Goal: Task Accomplishment & Management: Manage account settings

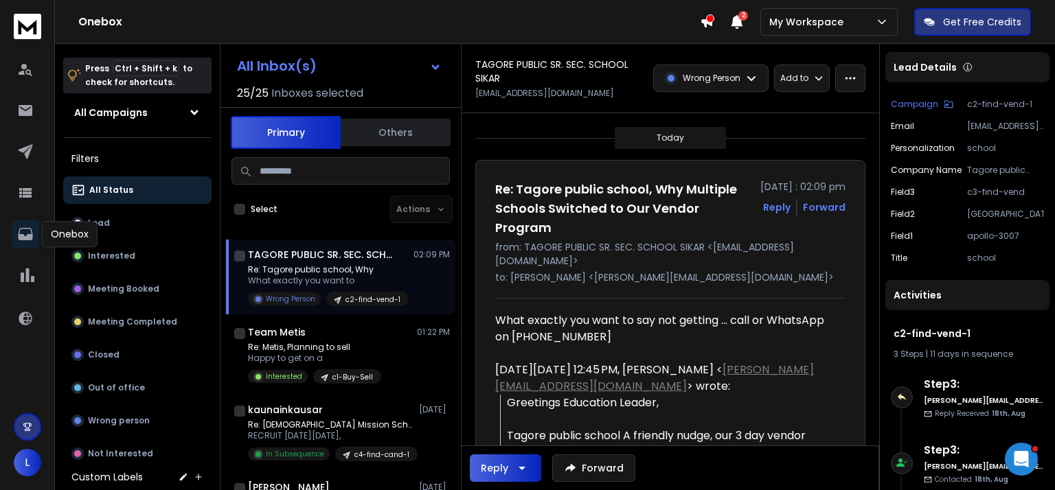
scroll to position [3885, 0]
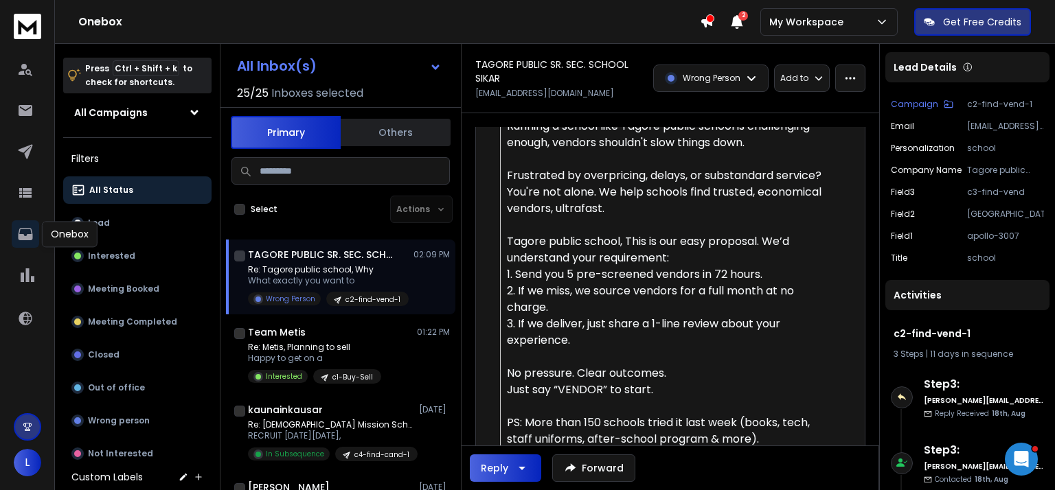
click at [25, 232] on icon at bounding box center [25, 234] width 16 height 16
click at [305, 262] on div "TAGORE PUBLIC SR. SEC. SCHOOL SIKAR 02:09 PM Re: Tagore public school, Why What…" at bounding box center [349, 277] width 202 height 58
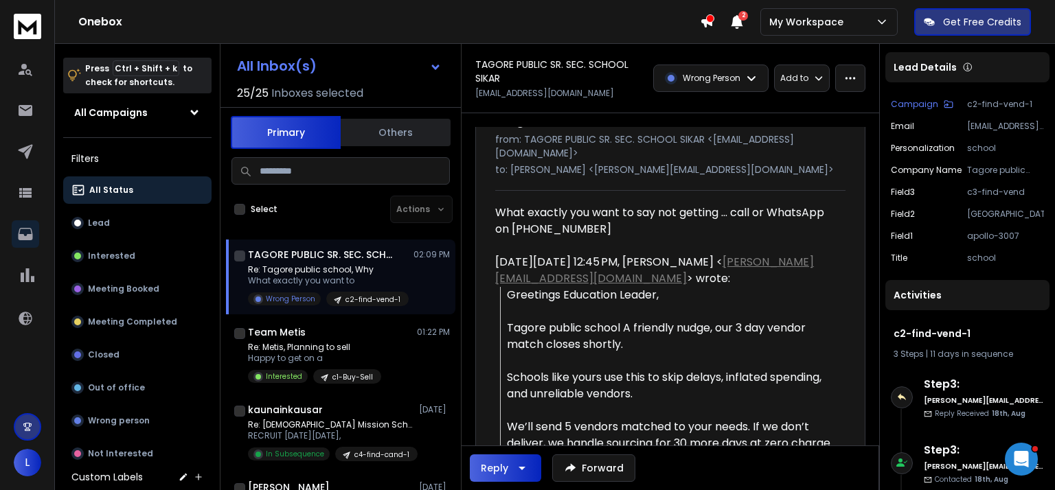
scroll to position [0, 0]
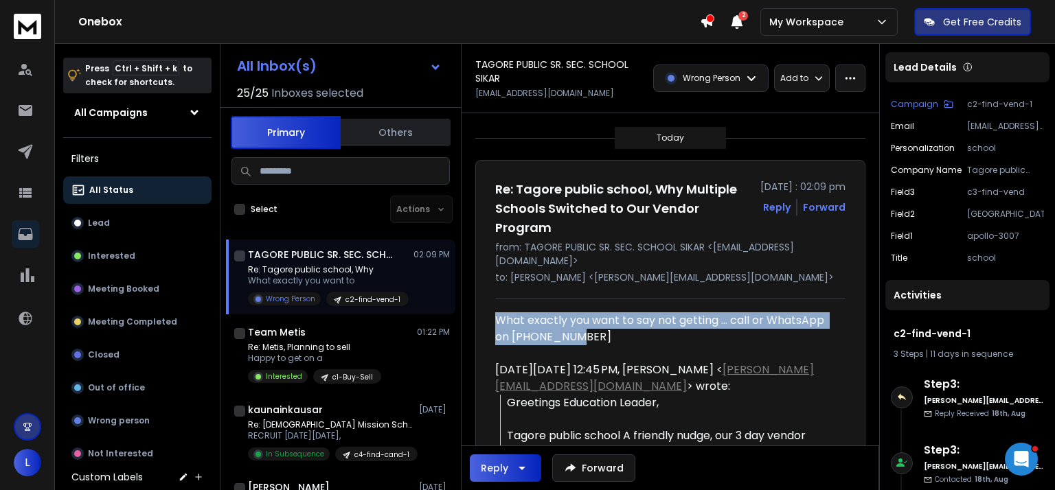
drag, startPoint x: 499, startPoint y: 304, endPoint x: 591, endPoint y: 321, distance: 94.2
click at [591, 321] on div "What exactly you want to say not getting … call or WhatsApp on [PHONE_NUMBER]" at bounding box center [664, 328] width 339 height 33
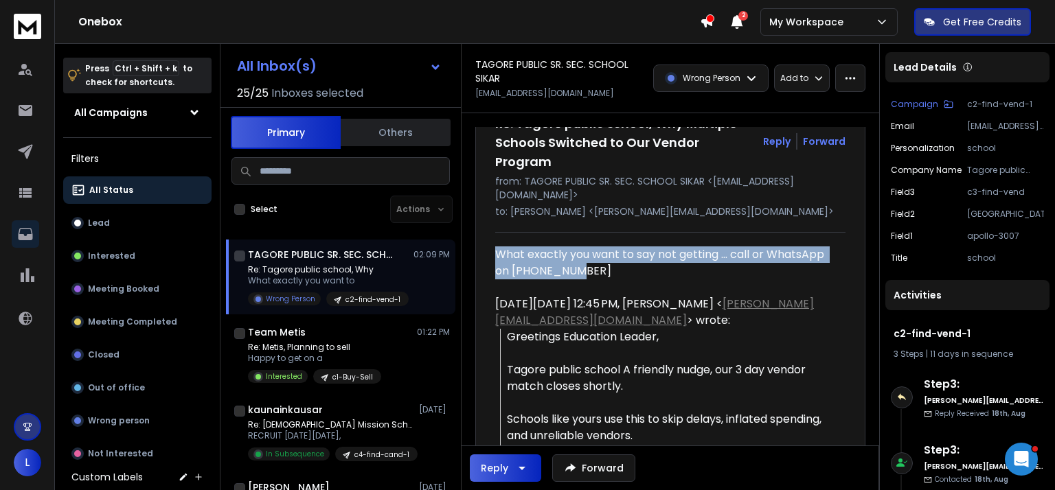
scroll to position [69, 0]
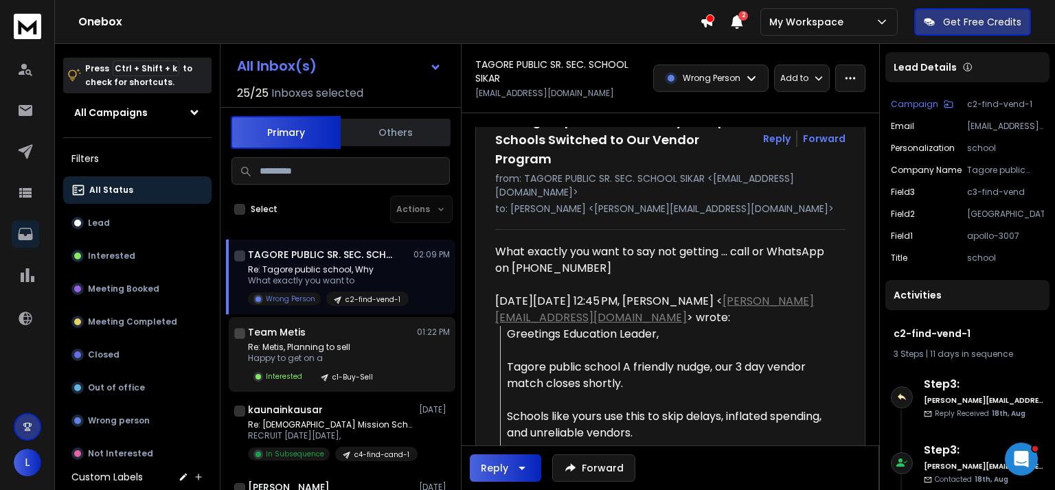
click at [275, 340] on div "Team Metis 01:22 PM Re: Metis, Planning to sell Happy to get on a Interested c1…" at bounding box center [349, 355] width 202 height 58
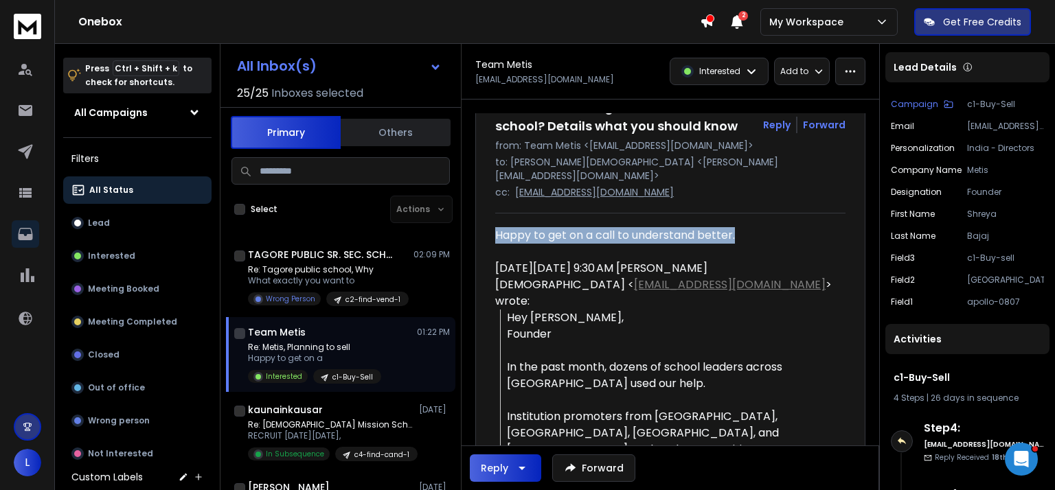
drag, startPoint x: 497, startPoint y: 241, endPoint x: 736, endPoint y: 245, distance: 239.7
click at [736, 244] on div "Happy to get on a call to understand better." at bounding box center [664, 235] width 339 height 16
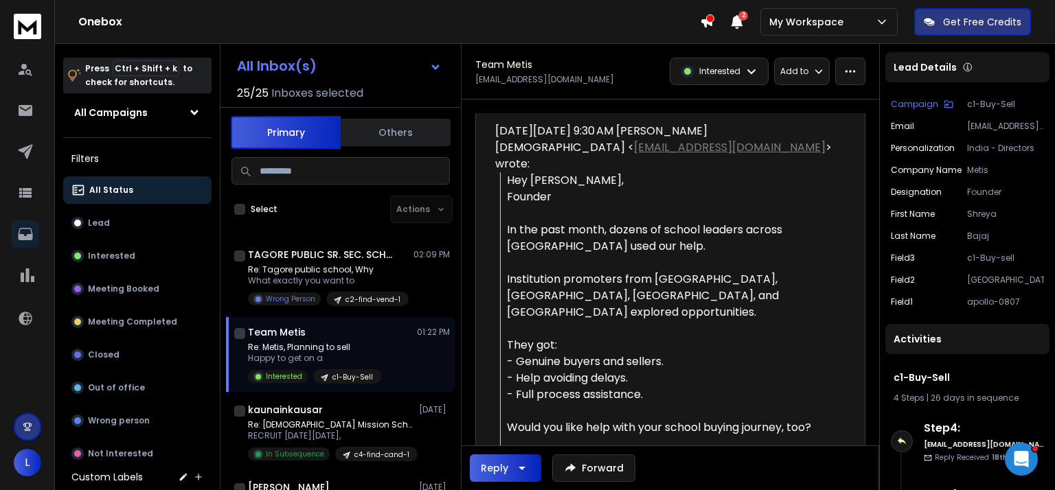
scroll to position [0, 0]
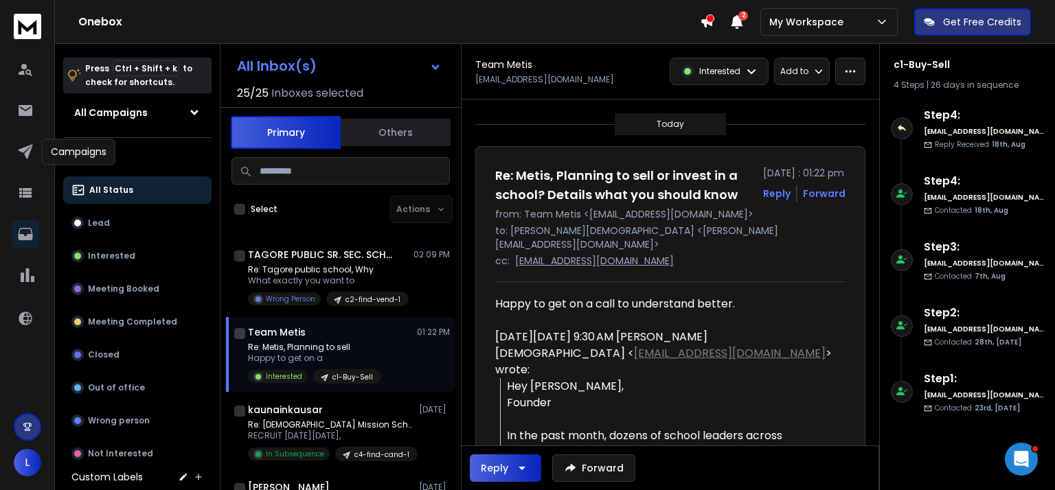
drag, startPoint x: 22, startPoint y: 152, endPoint x: 47, endPoint y: 159, distance: 25.7
click at [47, 159] on div "Campaigns" at bounding box center [78, 152] width 73 height 26
click at [621, 260] on div "cc: [EMAIL_ADDRESS][DOMAIN_NAME]" at bounding box center [670, 261] width 350 height 14
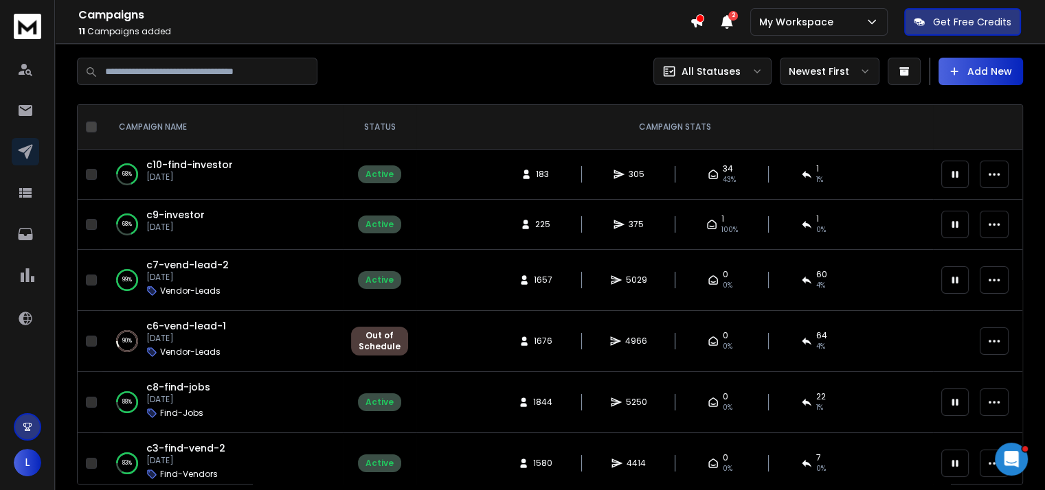
scroll to position [137, 0]
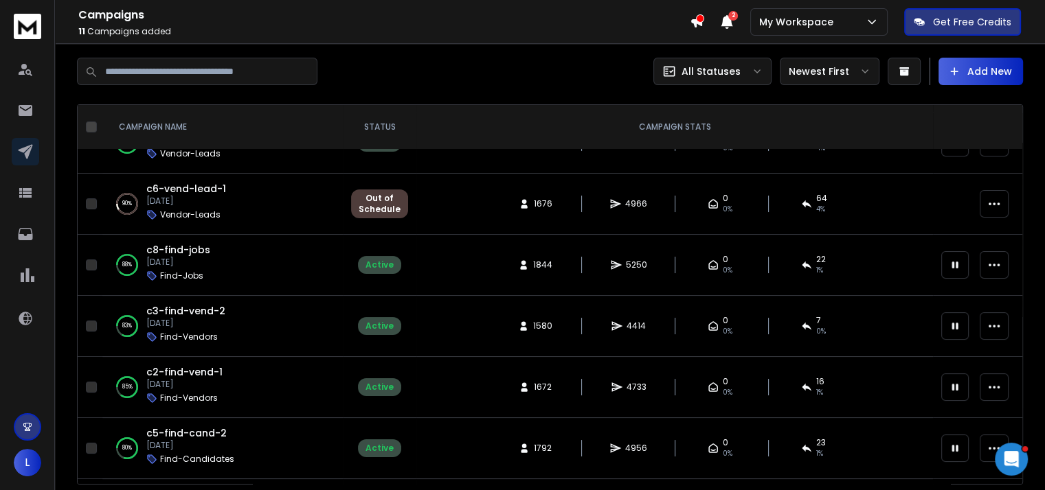
click at [190, 380] on p "2 months ago" at bounding box center [184, 384] width 76 height 11
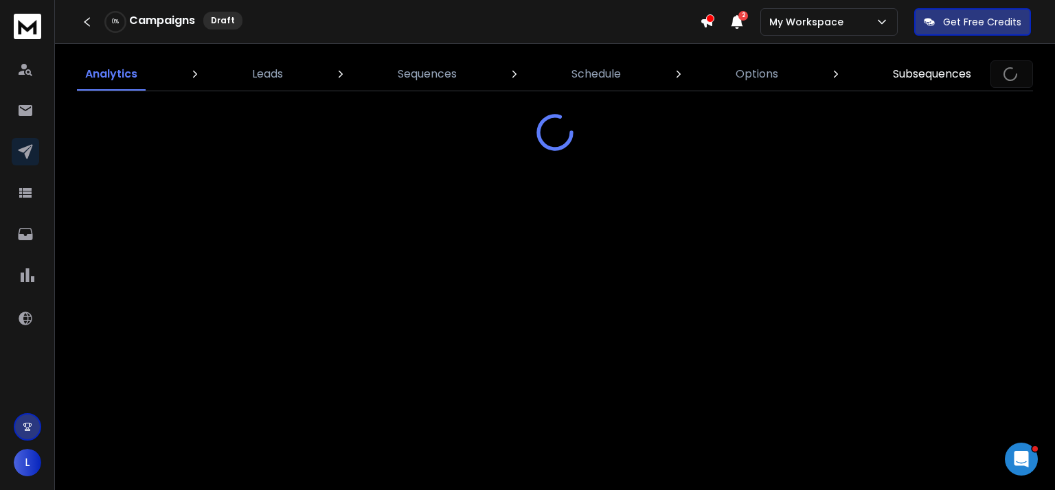
click at [912, 77] on p "Subsequences" at bounding box center [932, 74] width 78 height 16
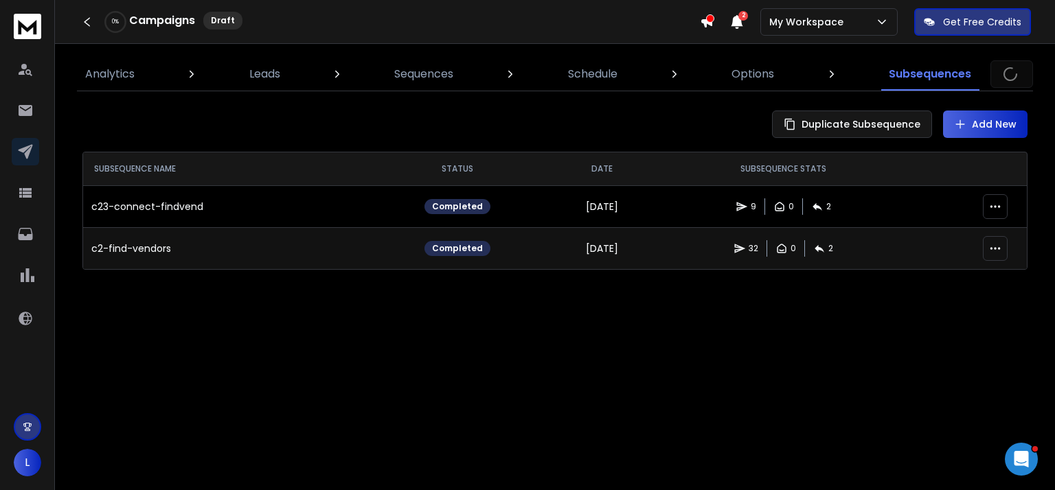
click at [135, 249] on td "c2-find-vendors" at bounding box center [224, 248] width 283 height 42
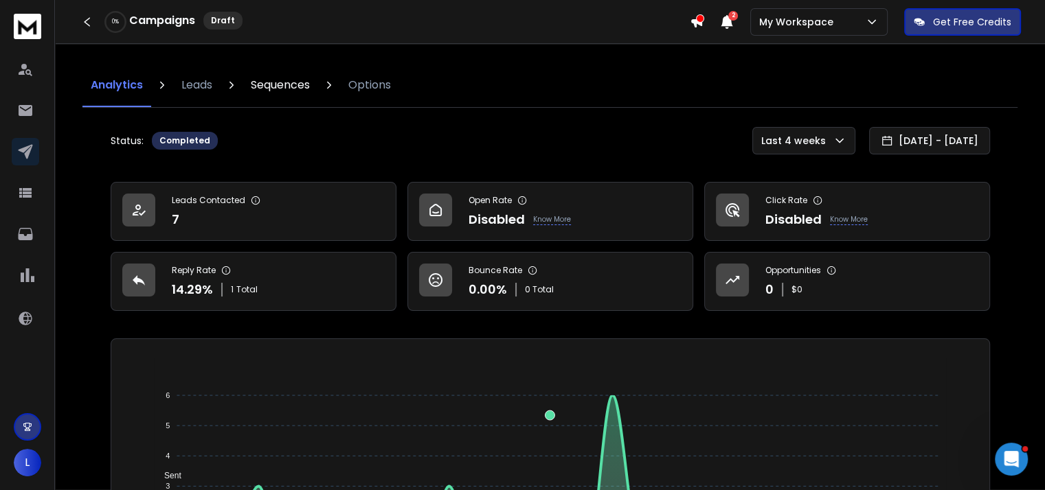
click at [293, 82] on p "Sequences" at bounding box center [280, 85] width 59 height 16
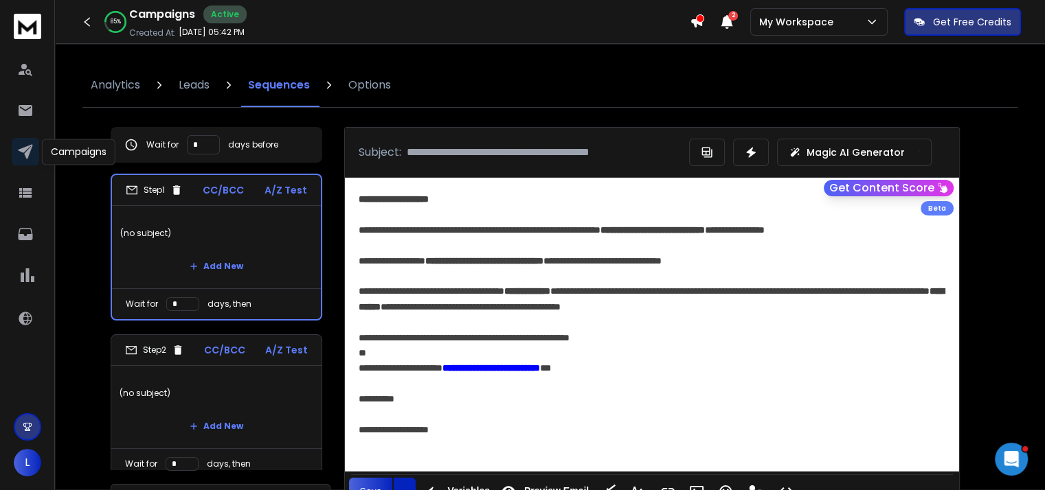
click at [30, 157] on icon at bounding box center [25, 152] width 16 height 16
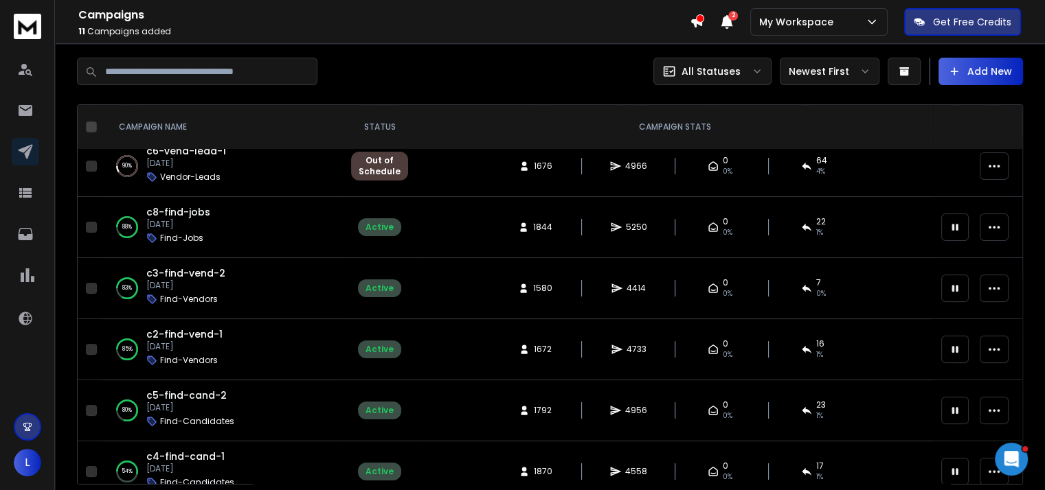
scroll to position [313, 0]
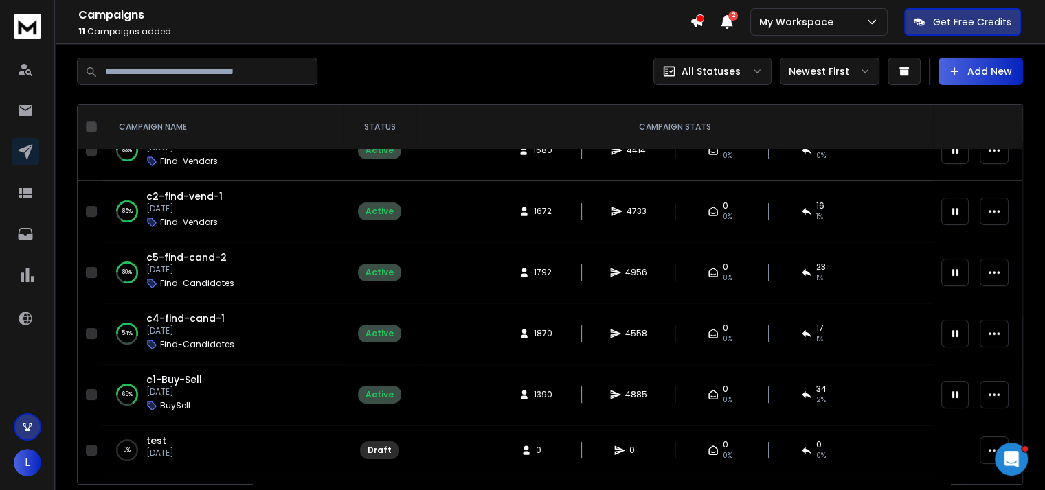
click at [181, 387] on p "2 months ago" at bounding box center [174, 392] width 56 height 11
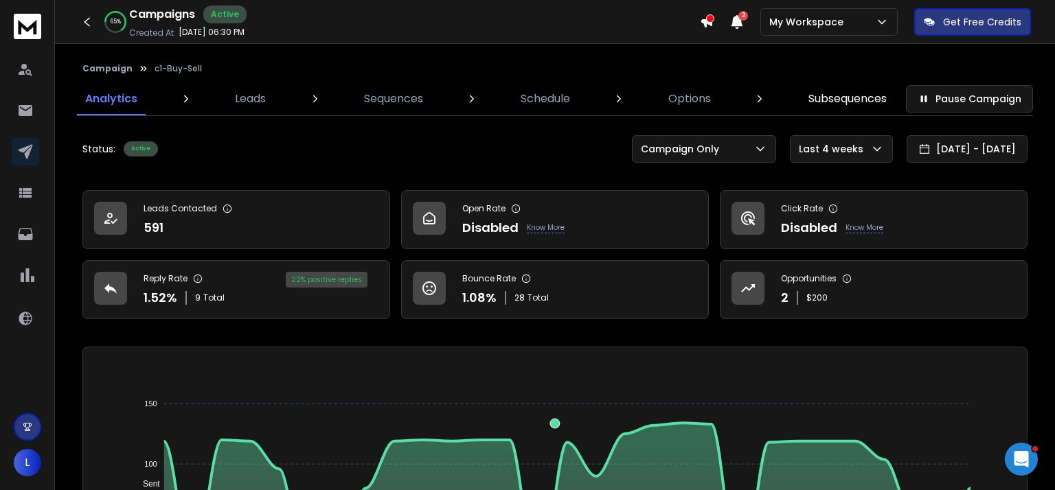
click at [819, 104] on p "Subsequences" at bounding box center [847, 99] width 78 height 16
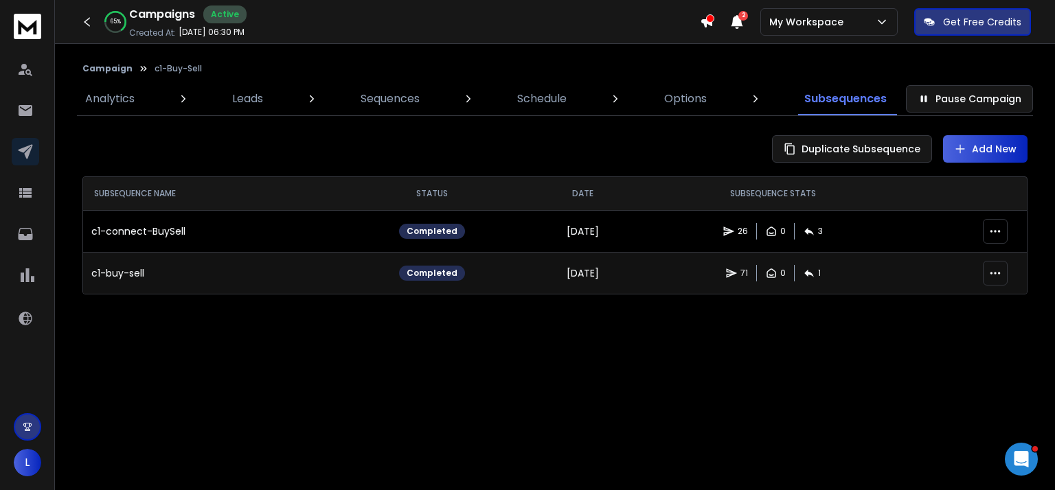
click at [130, 277] on td "c1-buy-sell" at bounding box center [210, 273] width 254 height 42
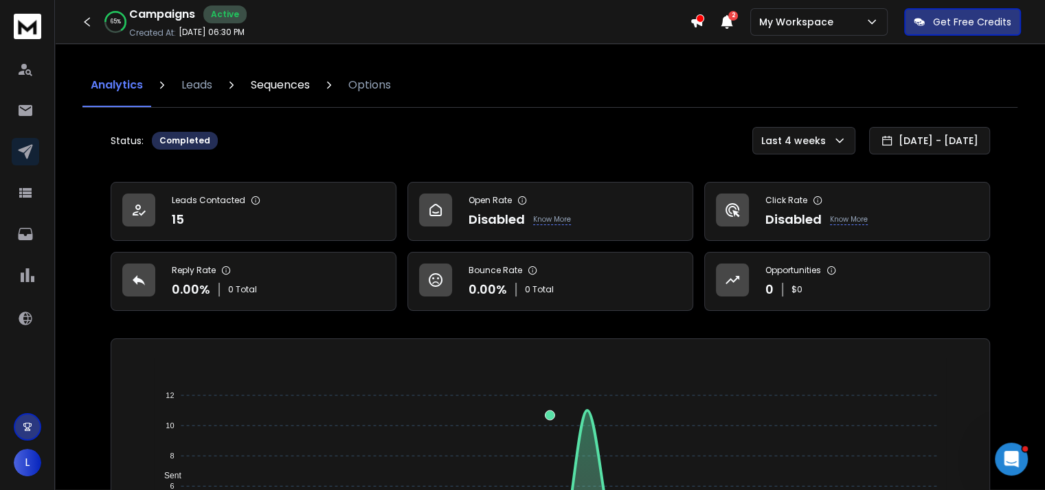
click at [294, 87] on p "Sequences" at bounding box center [280, 85] width 59 height 16
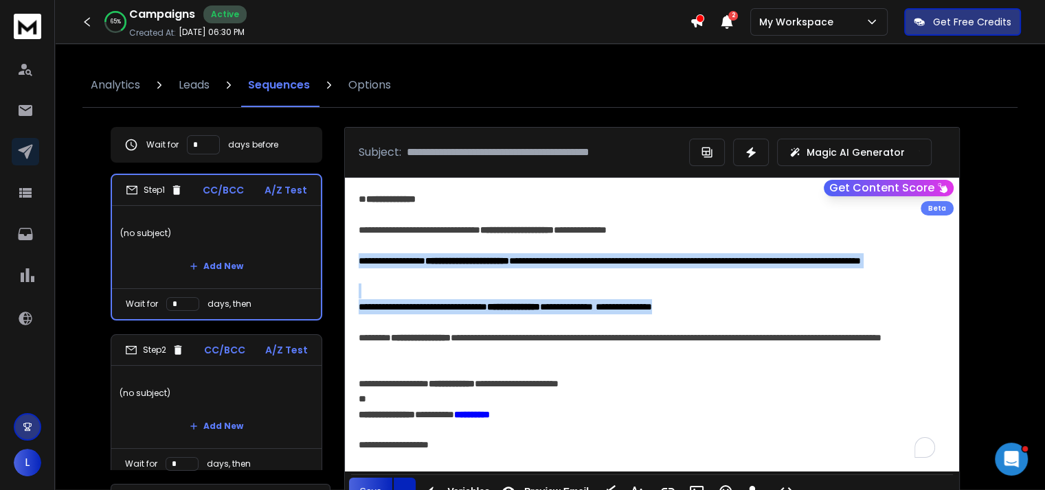
drag, startPoint x: 354, startPoint y: 260, endPoint x: 753, endPoint y: 306, distance: 401.7
click at [753, 306] on div "**********" at bounding box center [652, 325] width 614 height 294
click at [84, 21] on icon at bounding box center [86, 21] width 5 height 9
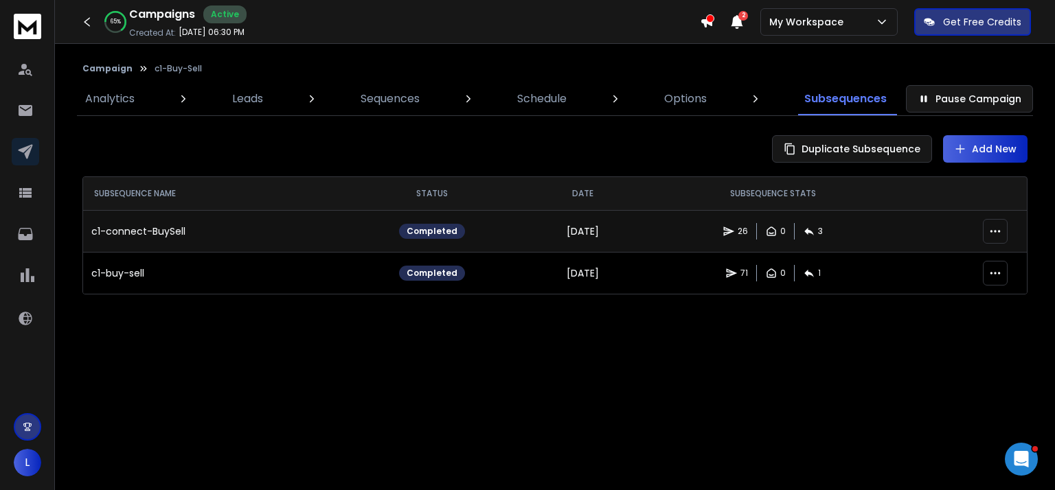
click at [146, 229] on td "c1-connect-BuySell" at bounding box center [210, 231] width 254 height 42
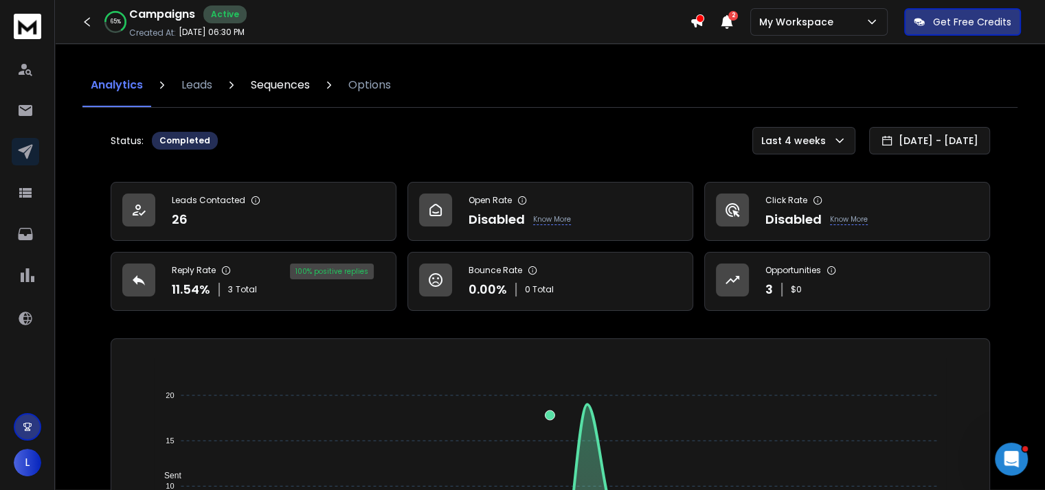
click at [271, 87] on p "Sequences" at bounding box center [280, 85] width 59 height 16
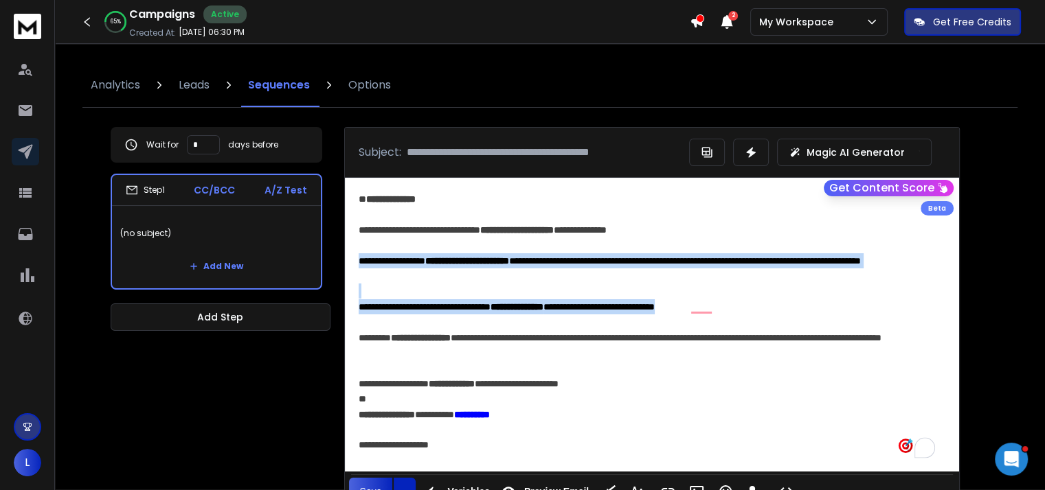
drag, startPoint x: 357, startPoint y: 255, endPoint x: 741, endPoint y: 304, distance: 387.0
click at [741, 304] on div "**********" at bounding box center [652, 325] width 614 height 294
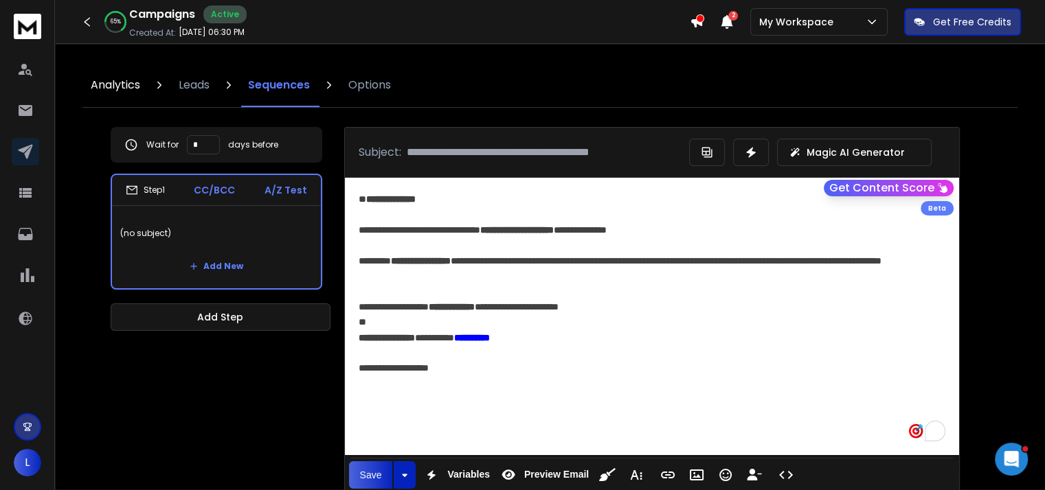
click at [111, 90] on p "Analytics" at bounding box center [115, 85] width 49 height 16
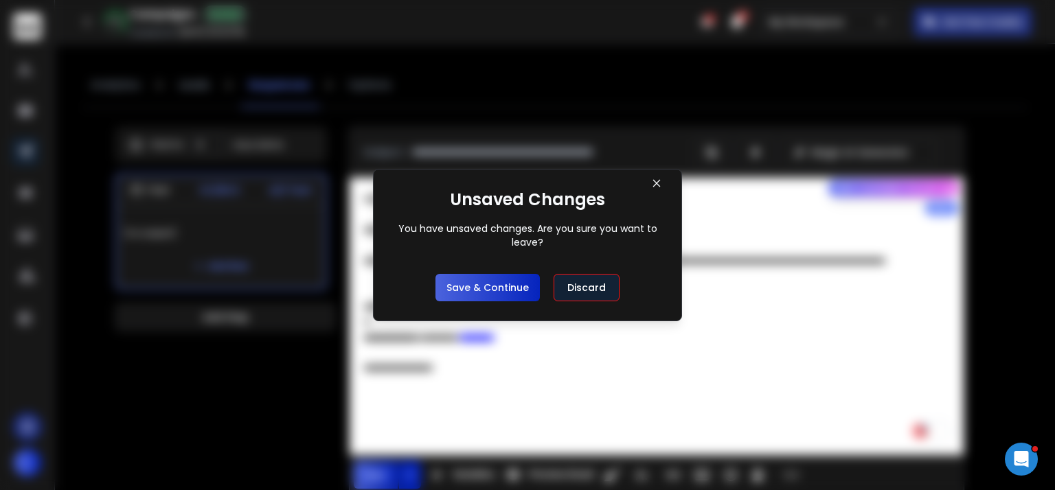
click at [571, 285] on button "Discard" at bounding box center [587, 287] width 66 height 27
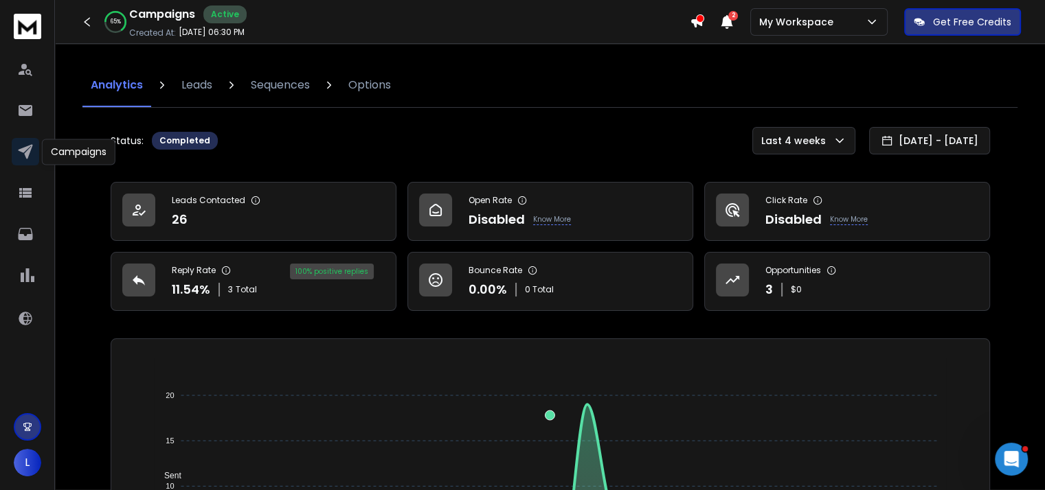
click at [18, 153] on icon at bounding box center [25, 152] width 16 height 16
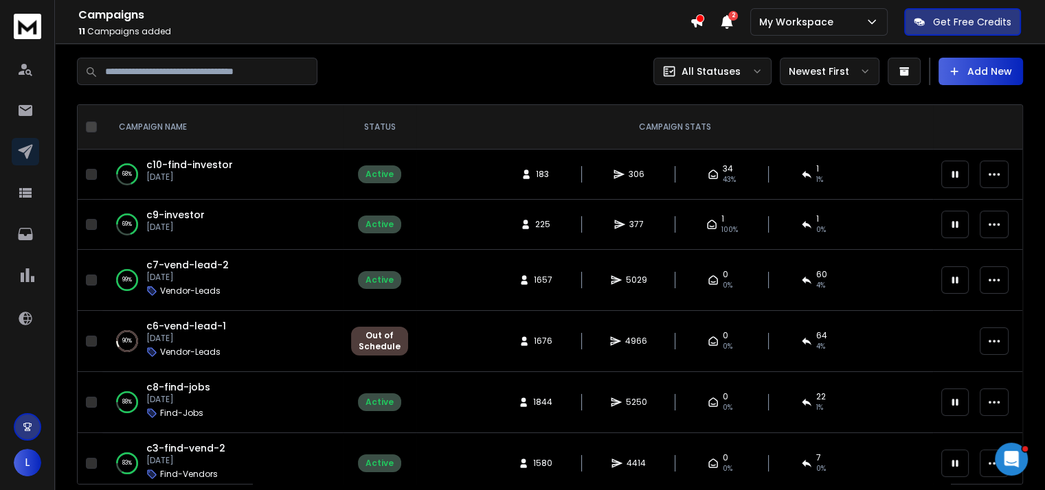
click at [184, 395] on p "2 months ago" at bounding box center [178, 399] width 64 height 11
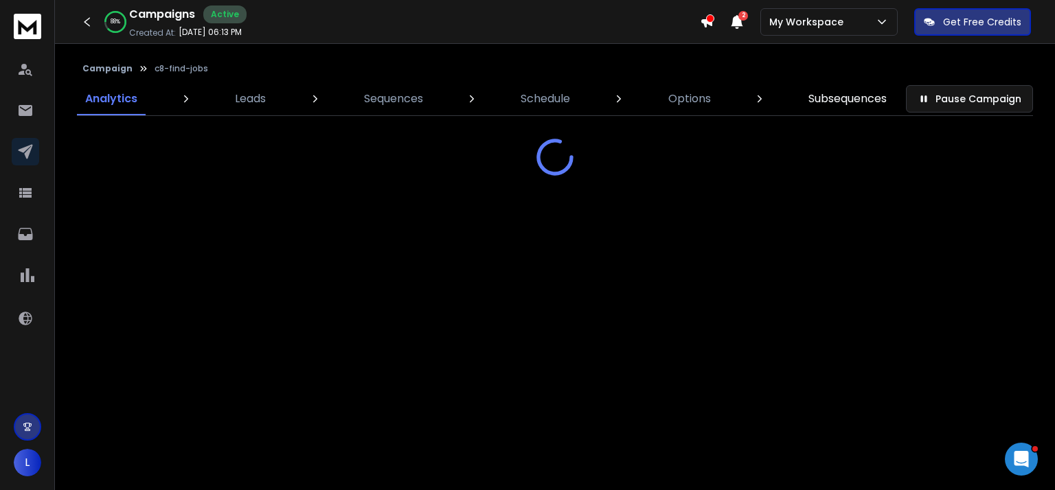
click at [845, 98] on p "Subsequences" at bounding box center [847, 99] width 78 height 16
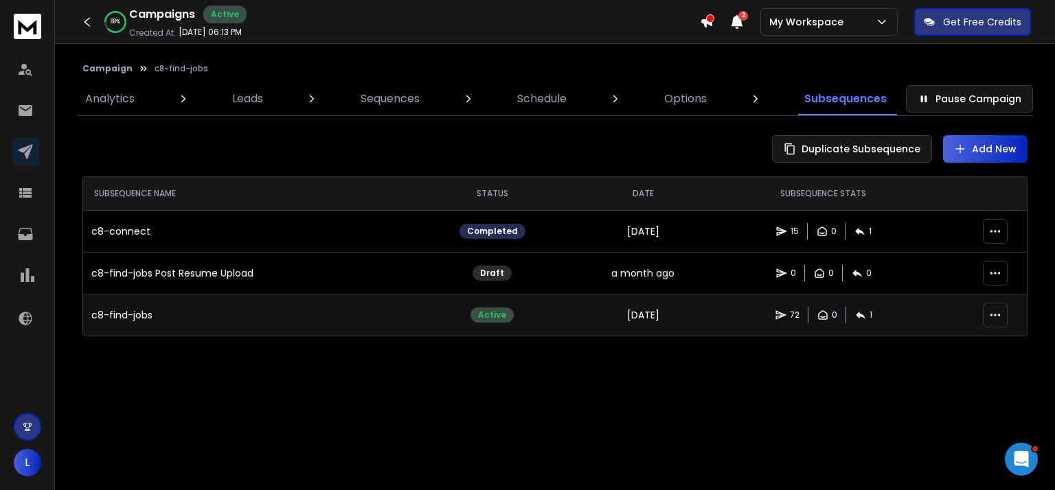
click at [124, 309] on td "c8-find-jobs" at bounding box center [249, 315] width 332 height 42
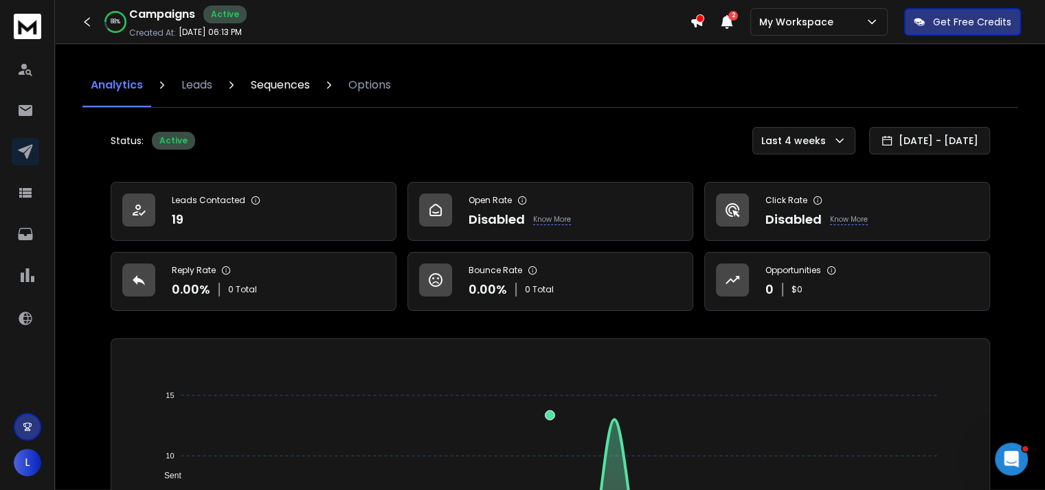
click at [275, 89] on p "Sequences" at bounding box center [280, 85] width 59 height 16
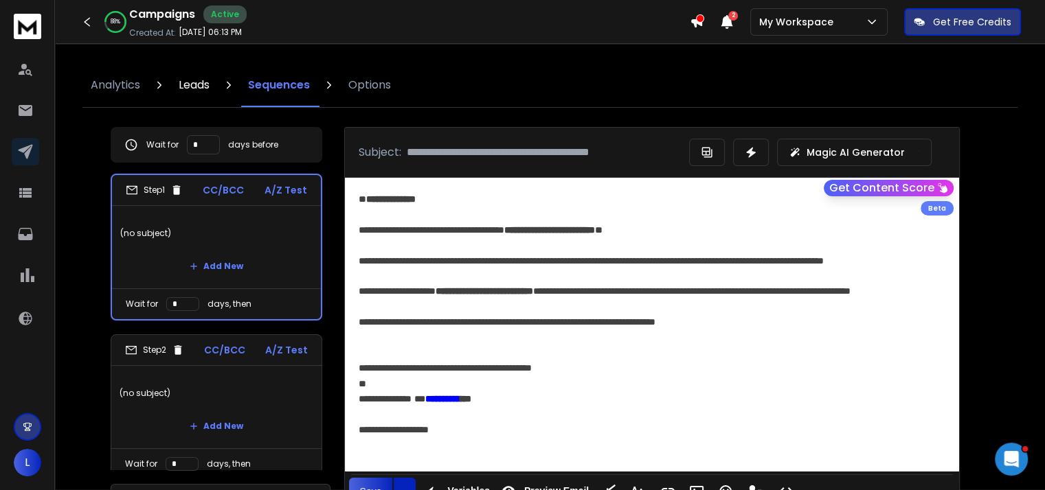
click at [194, 82] on p "Leads" at bounding box center [194, 85] width 31 height 16
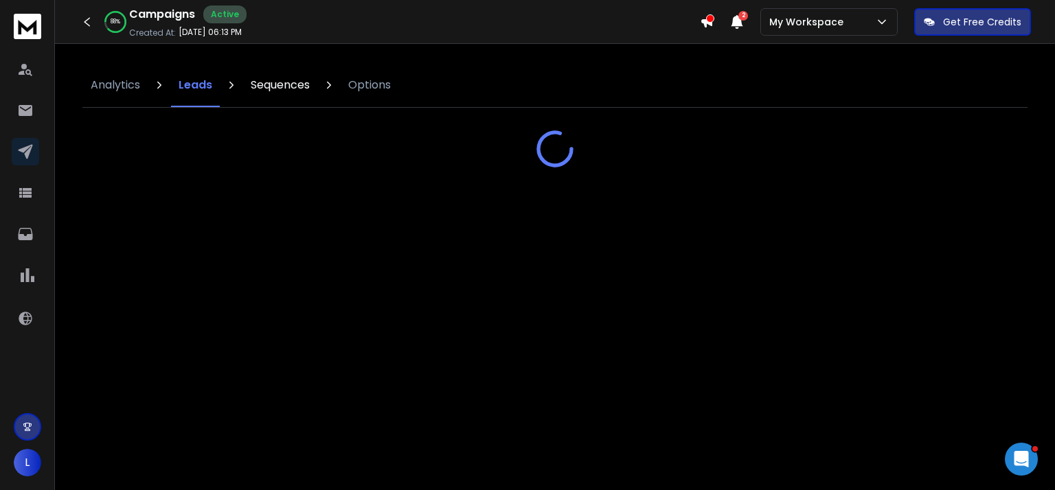
click at [271, 84] on p "Sequences" at bounding box center [280, 85] width 59 height 16
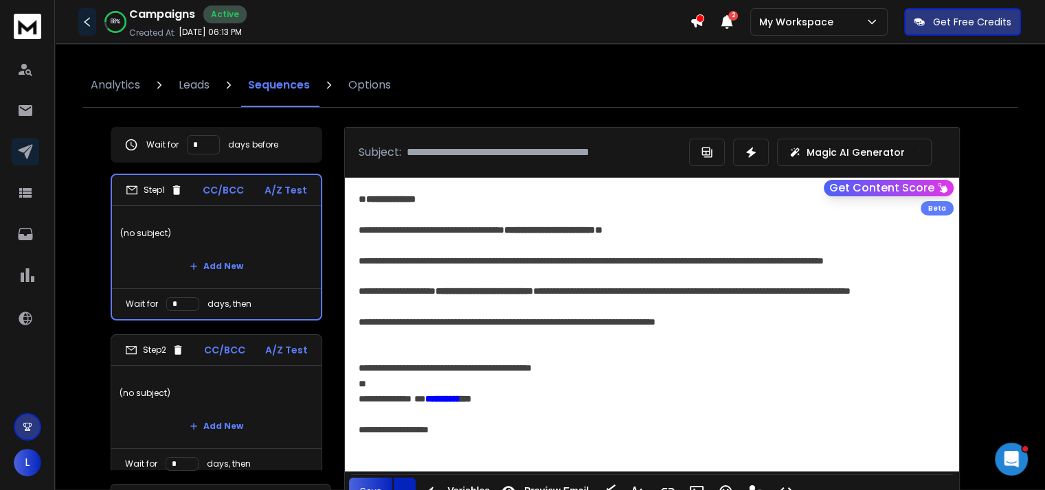
click at [84, 19] on icon at bounding box center [87, 22] width 12 height 12
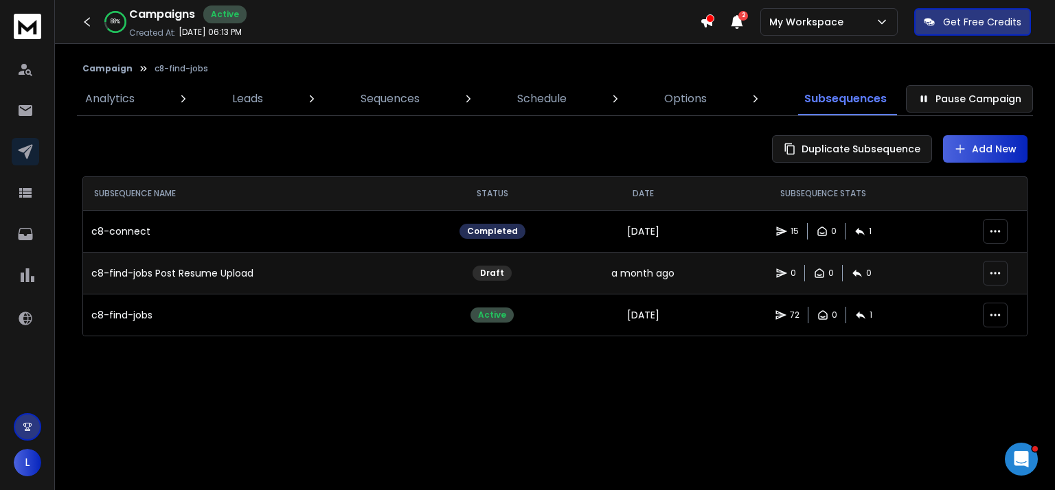
click at [143, 264] on td "c8-find-jobs Post Resume Upload" at bounding box center [249, 273] width 332 height 42
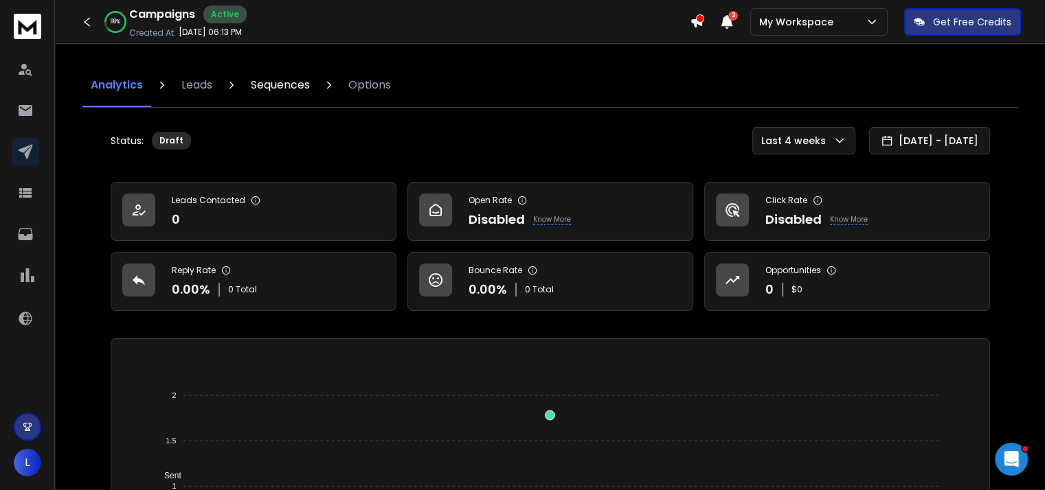
click at [276, 89] on p "Sequences" at bounding box center [280, 85] width 59 height 16
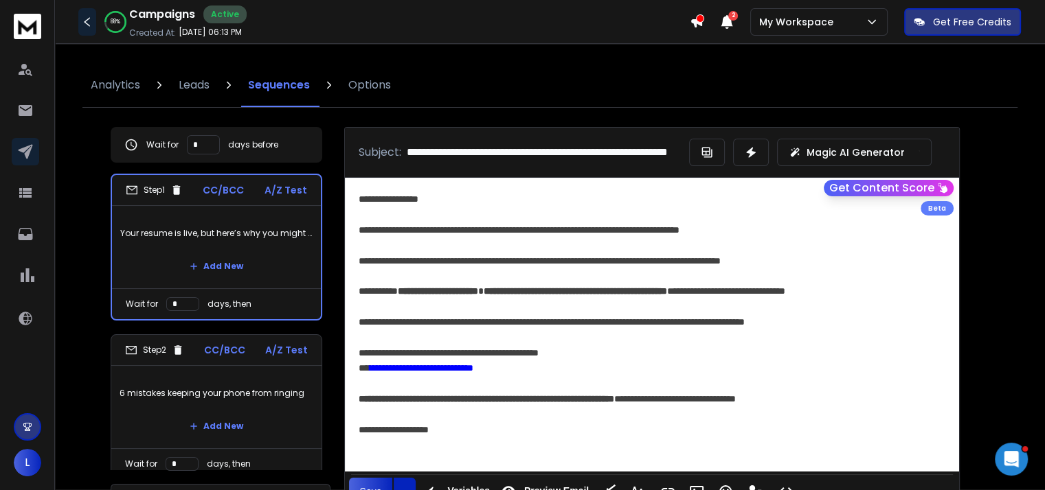
click at [81, 23] on icon at bounding box center [87, 22] width 12 height 12
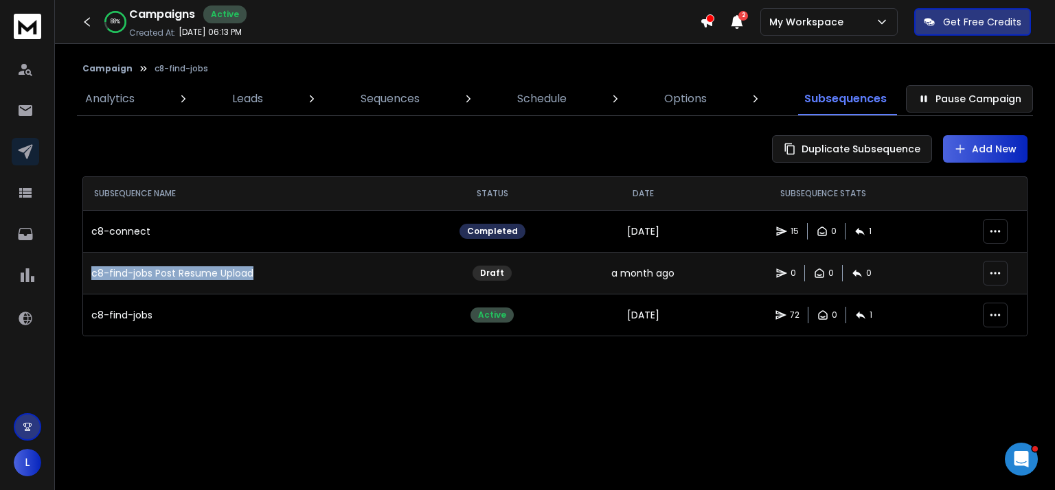
drag, startPoint x: 258, startPoint y: 270, endPoint x: 84, endPoint y: 264, distance: 173.8
click at [84, 264] on td "c8-find-jobs Post Resume Upload" at bounding box center [249, 273] width 332 height 42
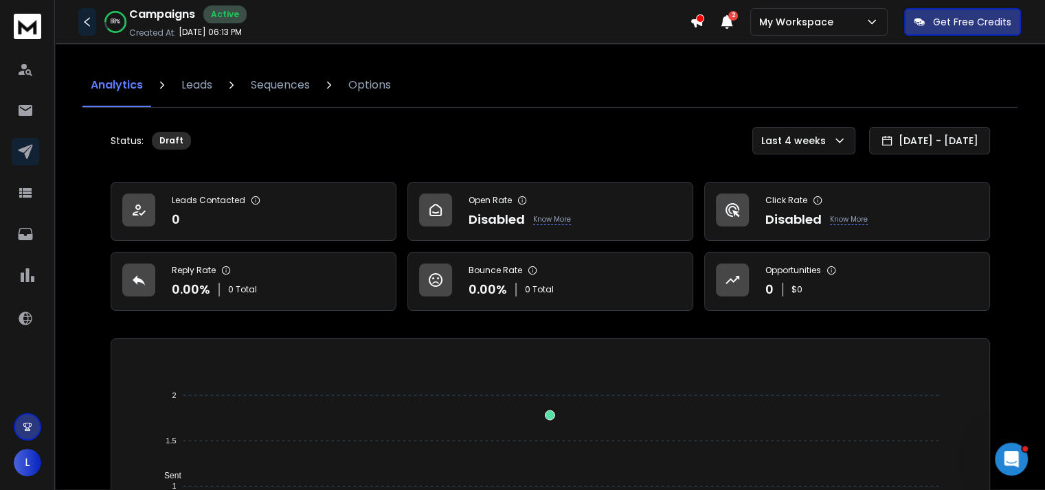
click at [82, 12] on button at bounding box center [87, 21] width 18 height 27
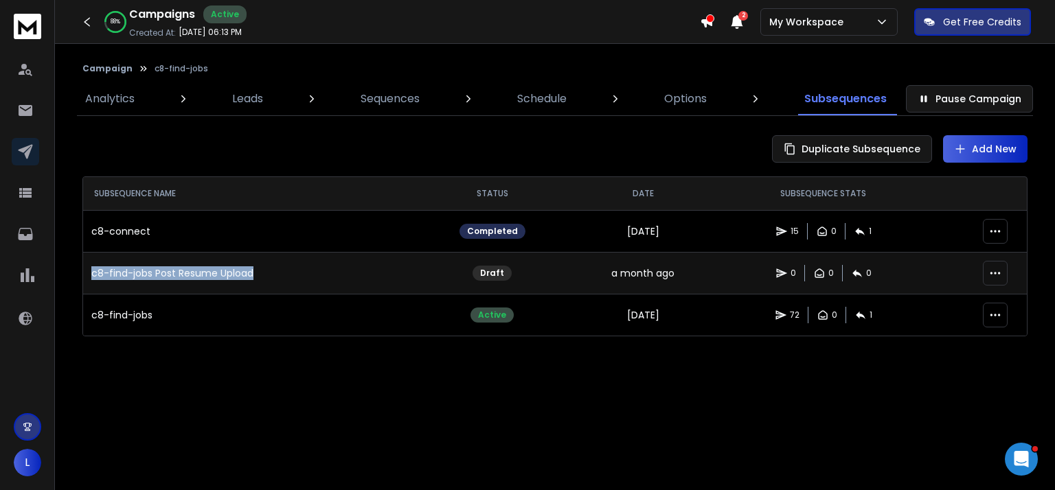
drag, startPoint x: 262, startPoint y: 266, endPoint x: 85, endPoint y: 269, distance: 176.5
click at [85, 269] on td "c8-find-jobs Post Resume Upload" at bounding box center [249, 273] width 332 height 42
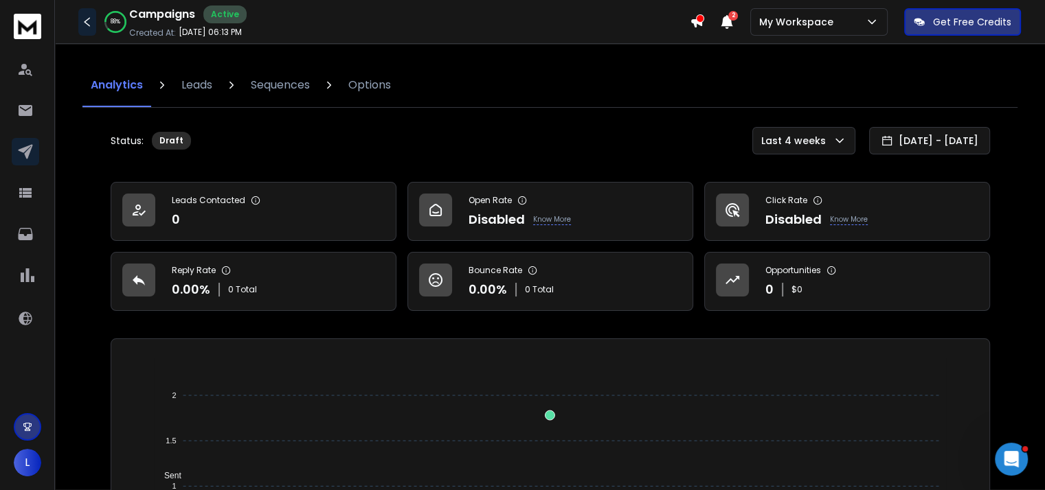
click at [90, 25] on icon at bounding box center [87, 22] width 12 height 12
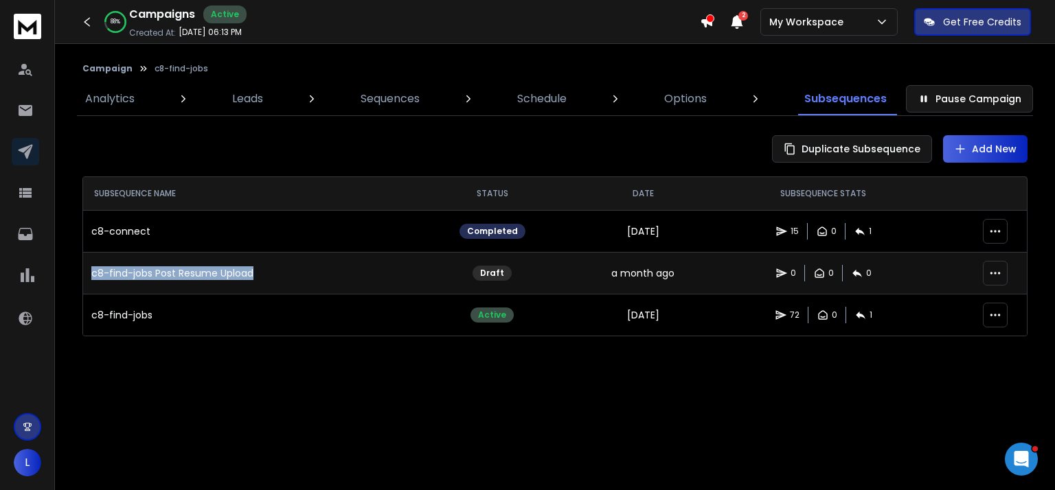
copy td "c8-find-jobs Post Resume Upload"
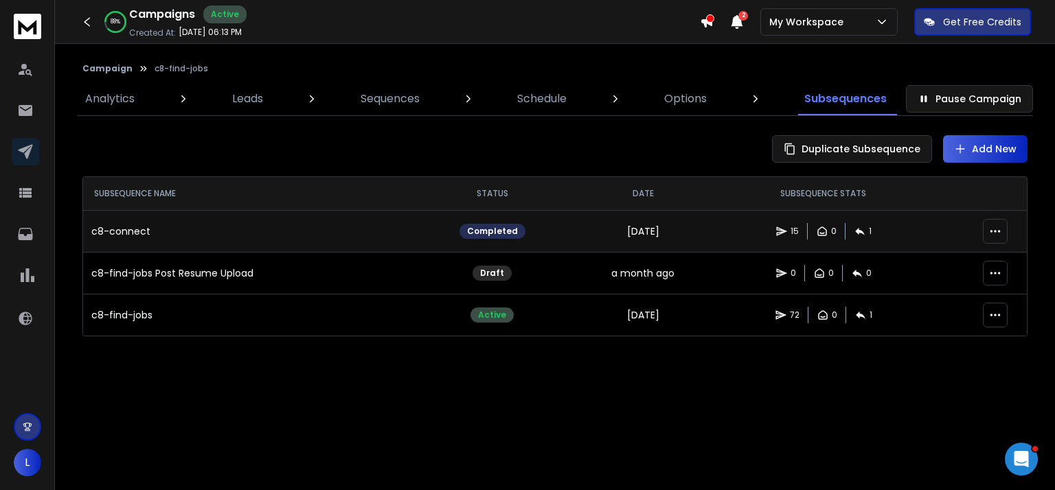
click at [136, 225] on td "c8-connect" at bounding box center [249, 231] width 332 height 42
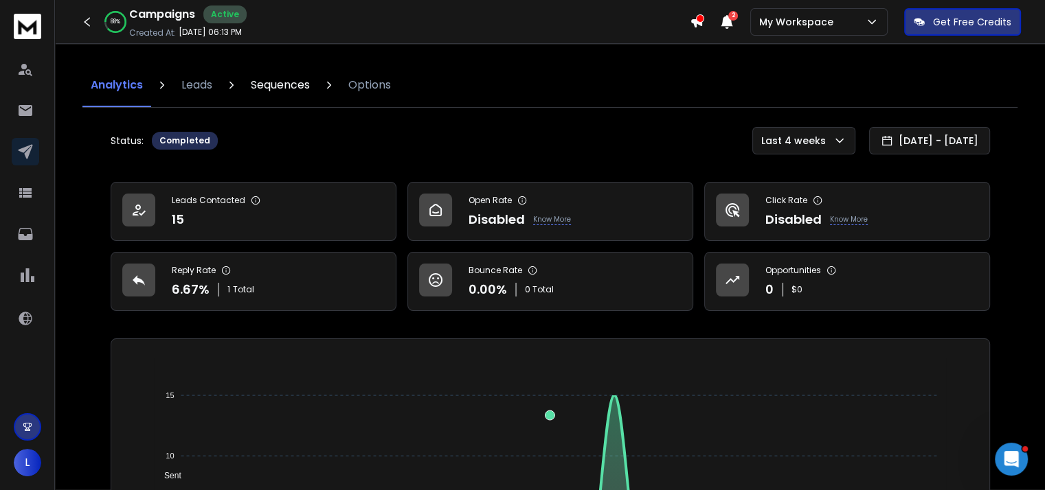
click at [272, 87] on p "Sequences" at bounding box center [280, 85] width 59 height 16
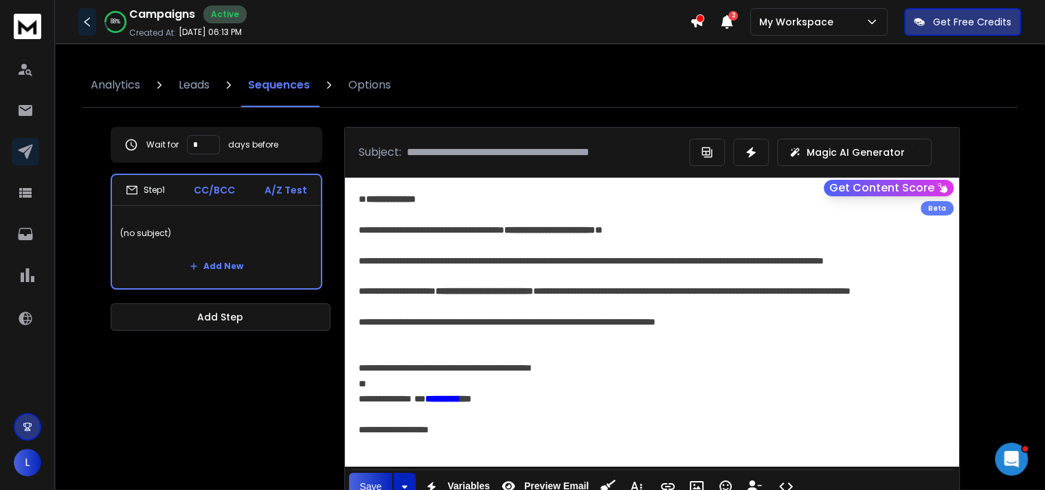
click at [83, 22] on icon at bounding box center [87, 22] width 12 height 12
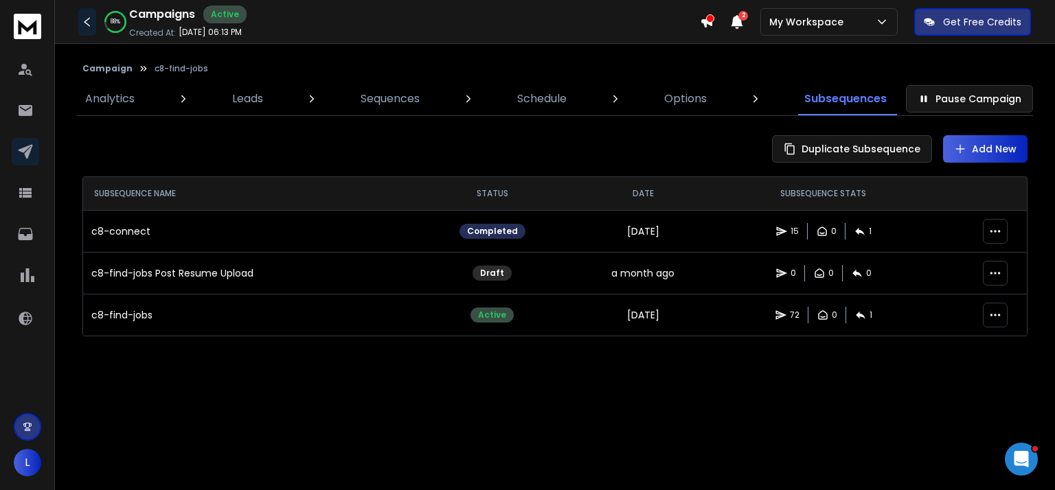
click at [83, 22] on icon at bounding box center [87, 22] width 12 height 12
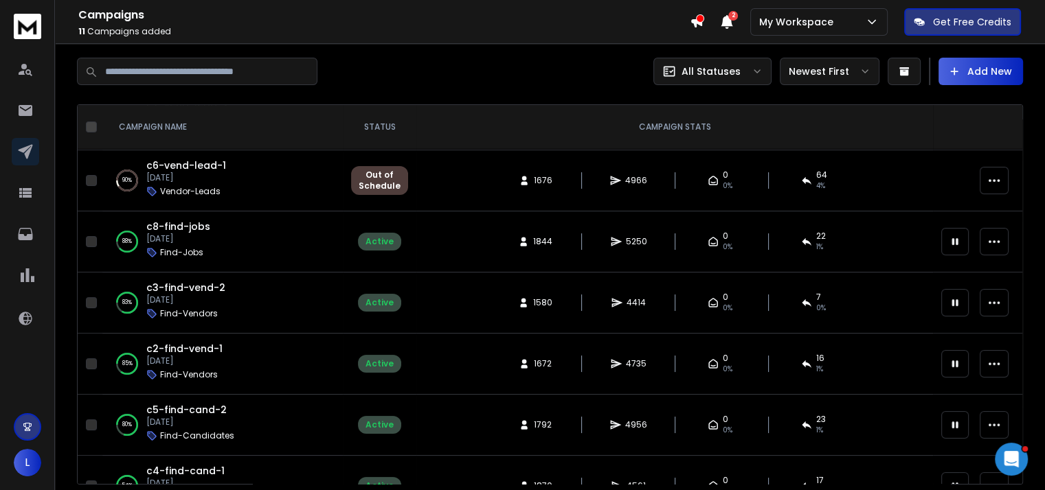
scroll to position [137, 0]
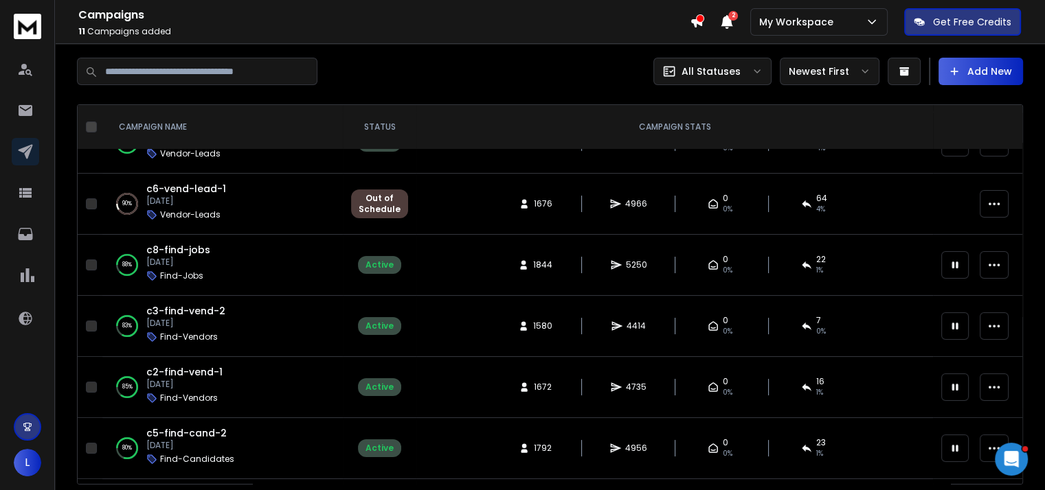
click at [168, 260] on p "2 months ago" at bounding box center [178, 262] width 64 height 11
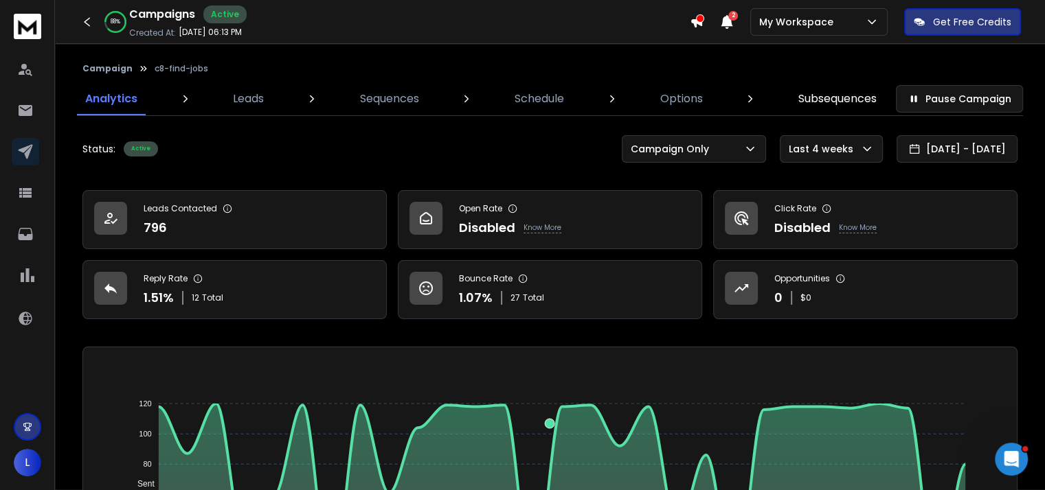
click at [843, 106] on p "Subsequences" at bounding box center [837, 99] width 78 height 16
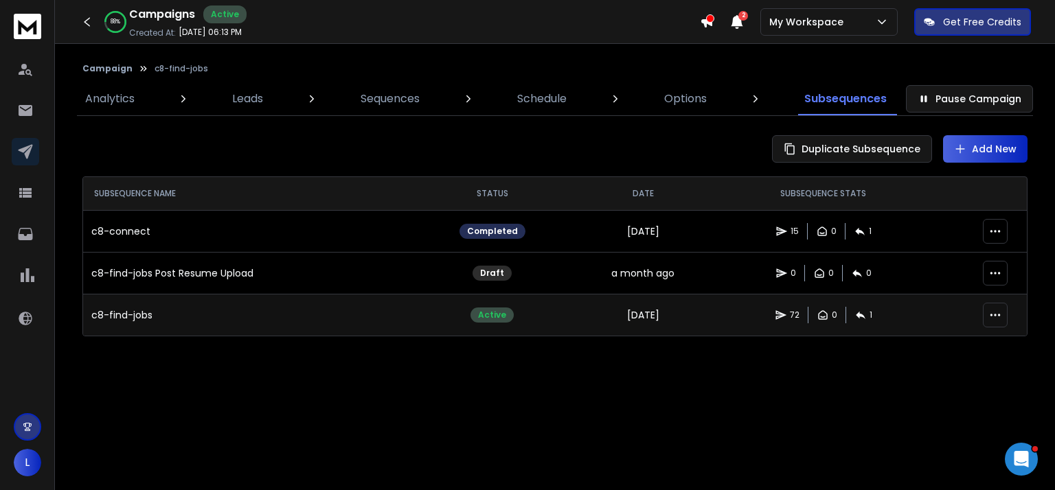
click at [97, 315] on td "c8-find-jobs" at bounding box center [249, 315] width 332 height 42
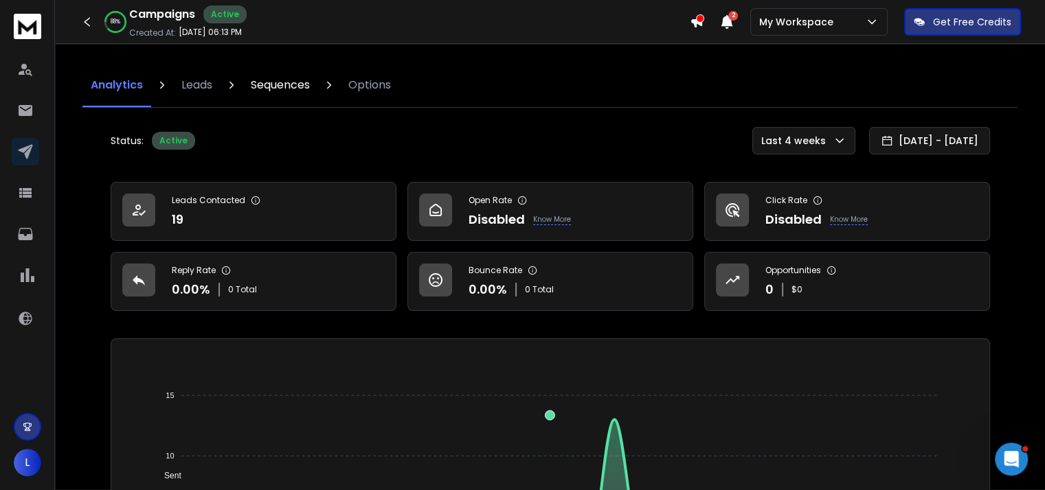
click at [277, 87] on p "Sequences" at bounding box center [280, 85] width 59 height 16
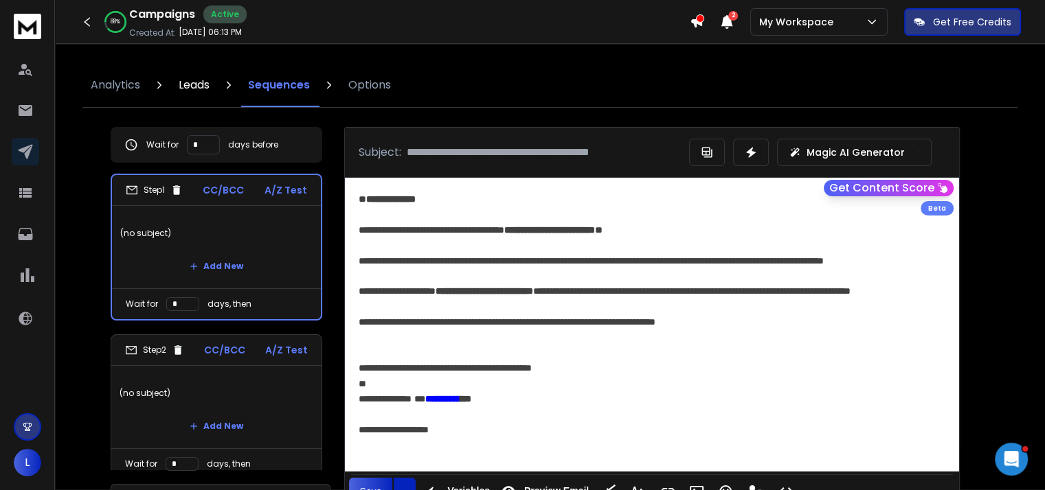
click at [191, 82] on p "Leads" at bounding box center [194, 85] width 31 height 16
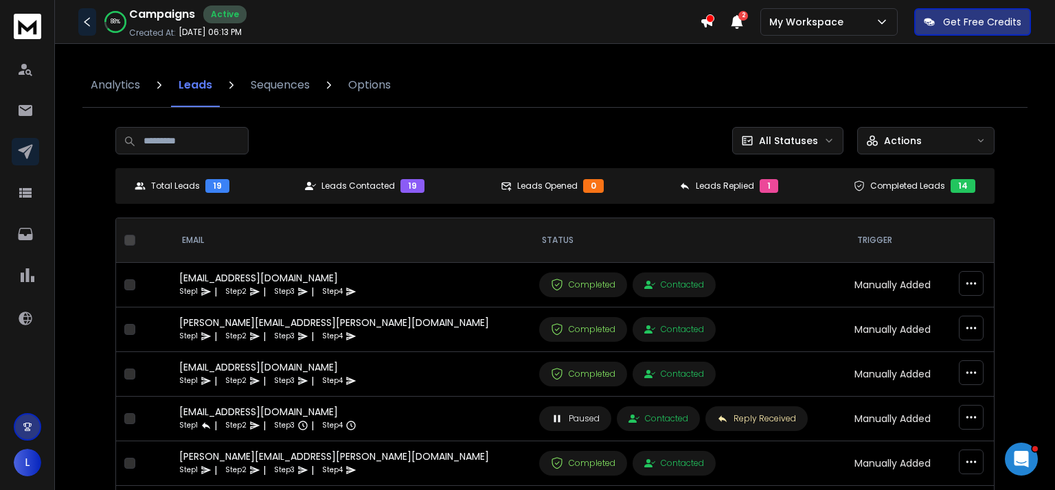
click at [83, 21] on icon at bounding box center [87, 22] width 12 height 12
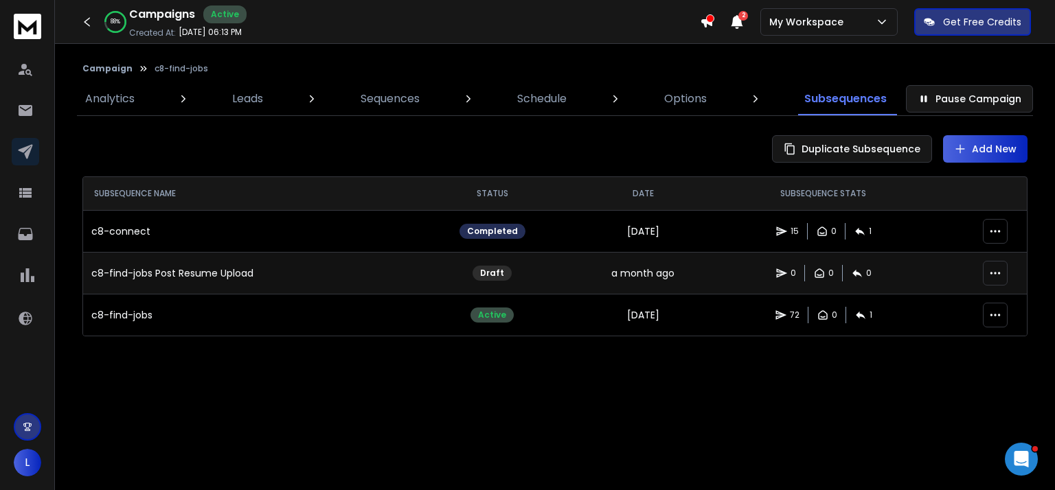
click at [203, 275] on td "c8-find-jobs Post Resume Upload" at bounding box center [249, 273] width 332 height 42
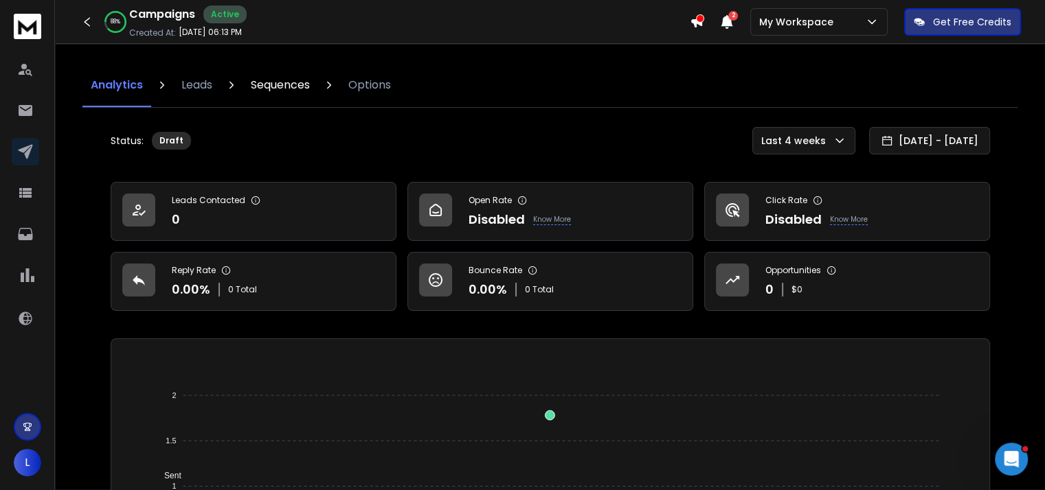
click at [285, 75] on link "Sequences" at bounding box center [280, 85] width 76 height 44
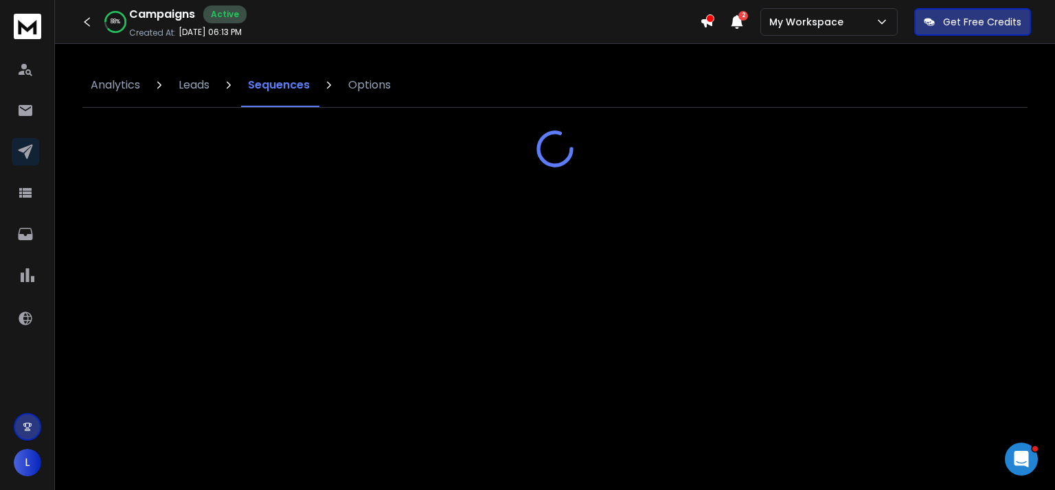
click at [280, 84] on p "Sequences" at bounding box center [279, 85] width 62 height 16
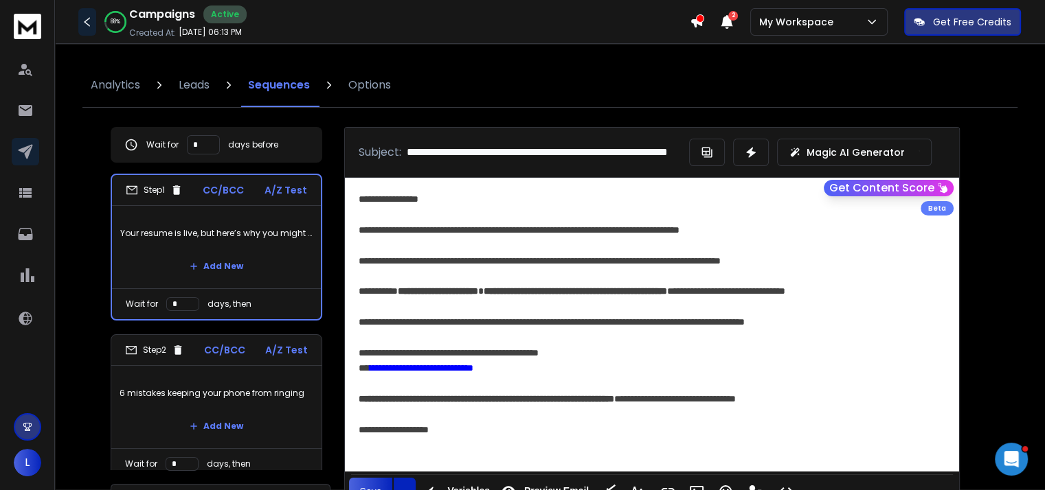
click at [89, 19] on icon at bounding box center [87, 22] width 12 height 12
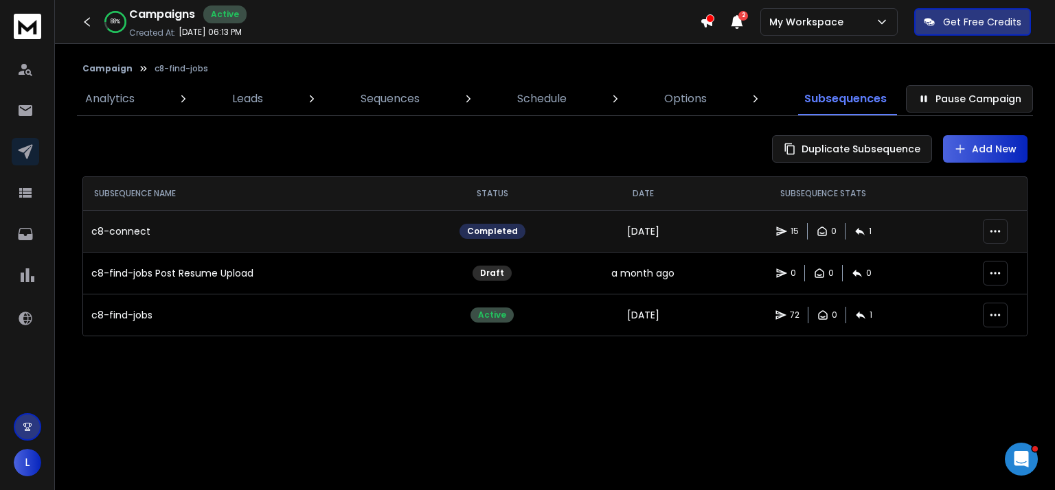
click at [126, 228] on td "c8-connect" at bounding box center [249, 231] width 332 height 42
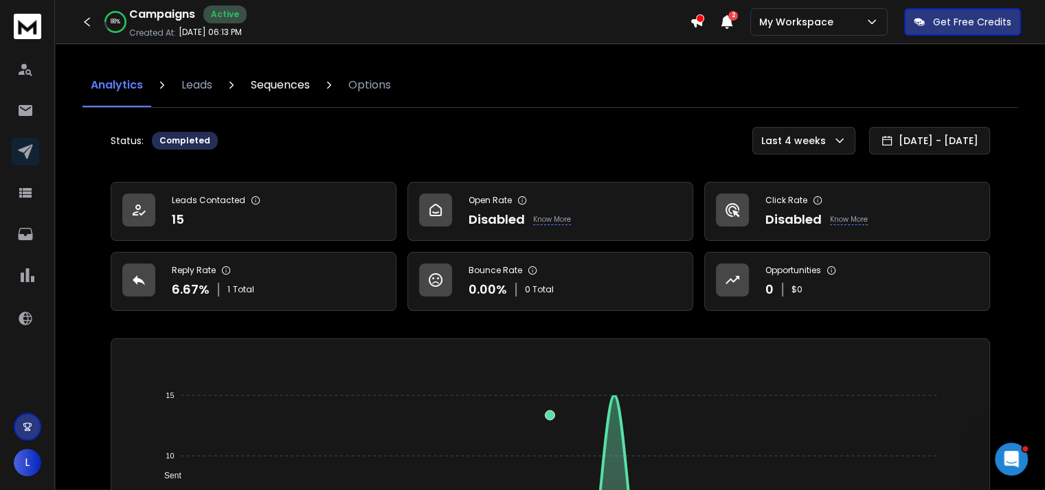
click at [286, 86] on p "Sequences" at bounding box center [280, 85] width 59 height 16
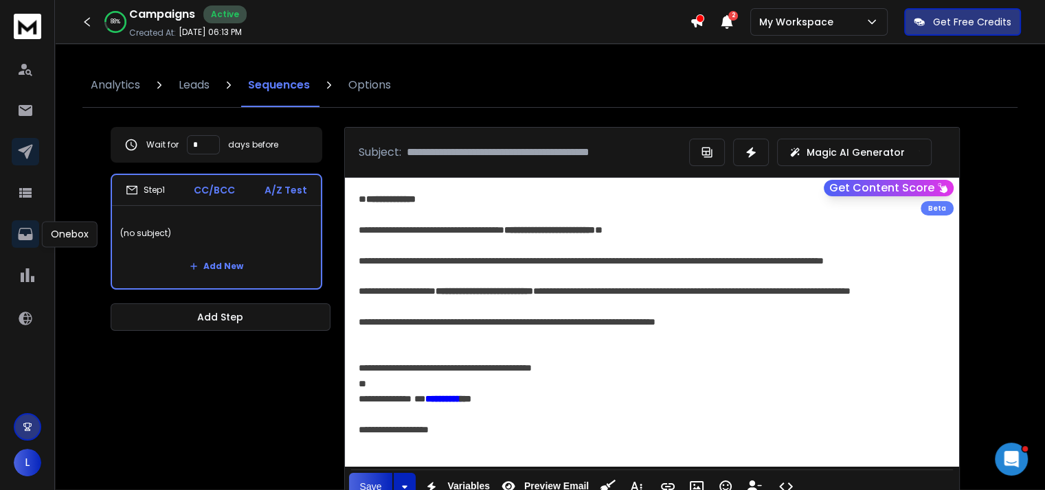
click at [32, 236] on icon at bounding box center [25, 234] width 16 height 16
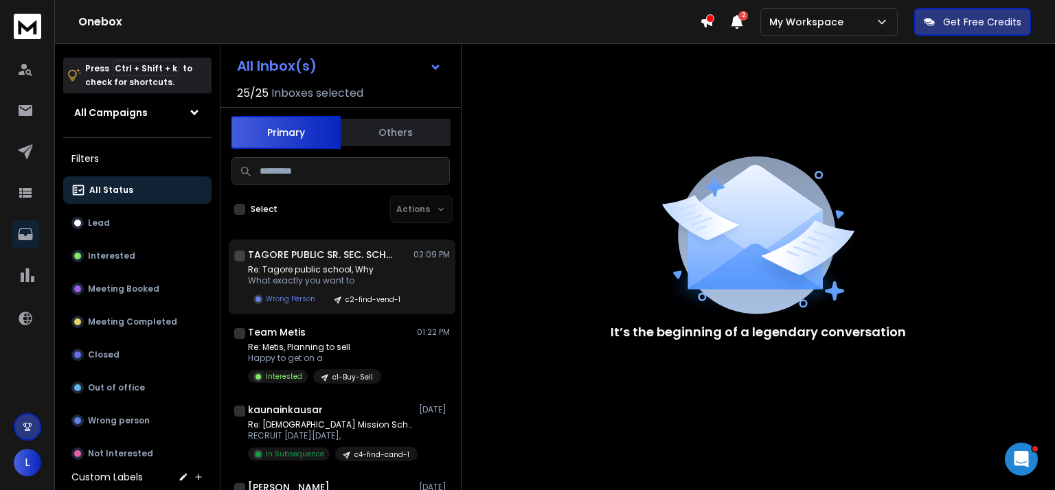
click at [319, 262] on div "TAGORE PUBLIC SR. SEC. SCHOOL SIKAR 02:09 PM Re: Tagore public school, Why What…" at bounding box center [349, 277] width 202 height 58
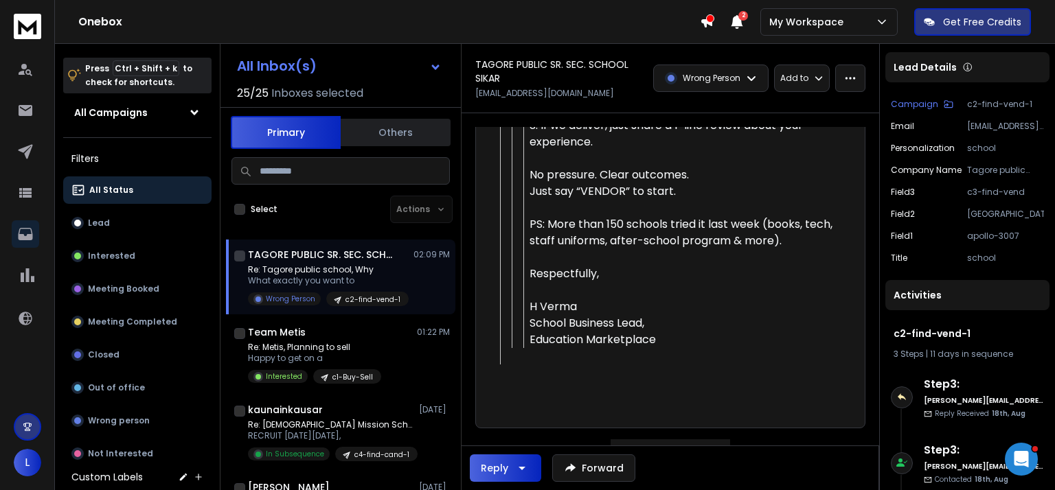
scroll to position [1448, 0]
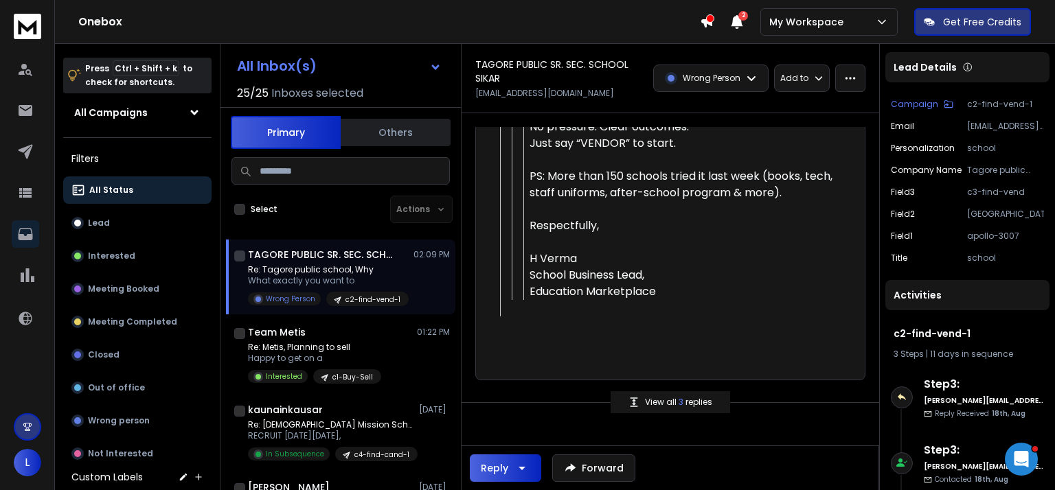
click at [672, 403] on p "View all 3 replies" at bounding box center [678, 402] width 67 height 11
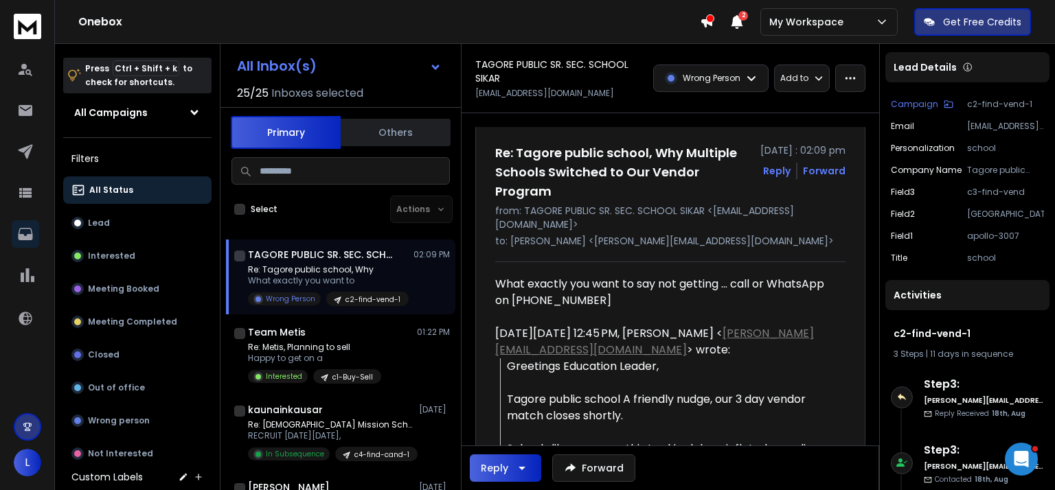
scroll to position [0, 0]
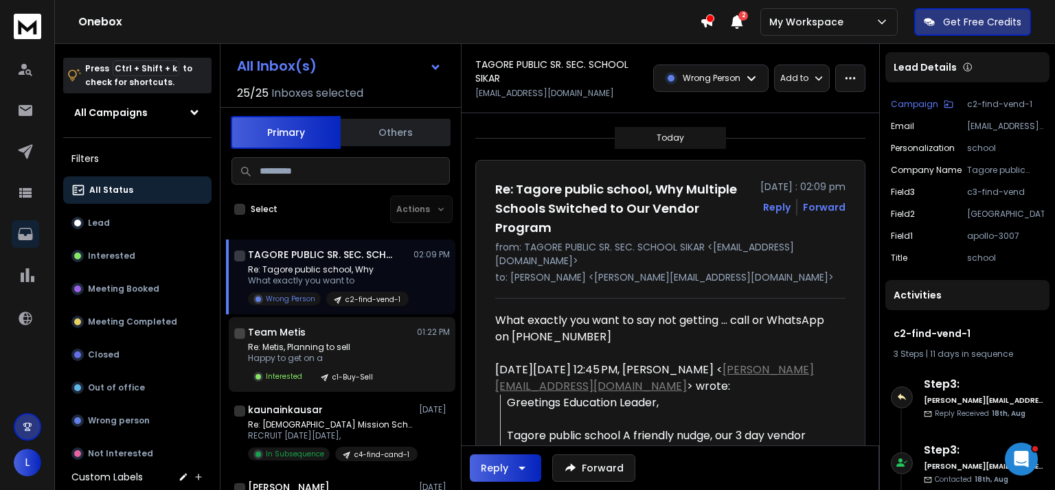
click at [291, 343] on p "Re: Metis, Planning to sell" at bounding box center [314, 347] width 133 height 11
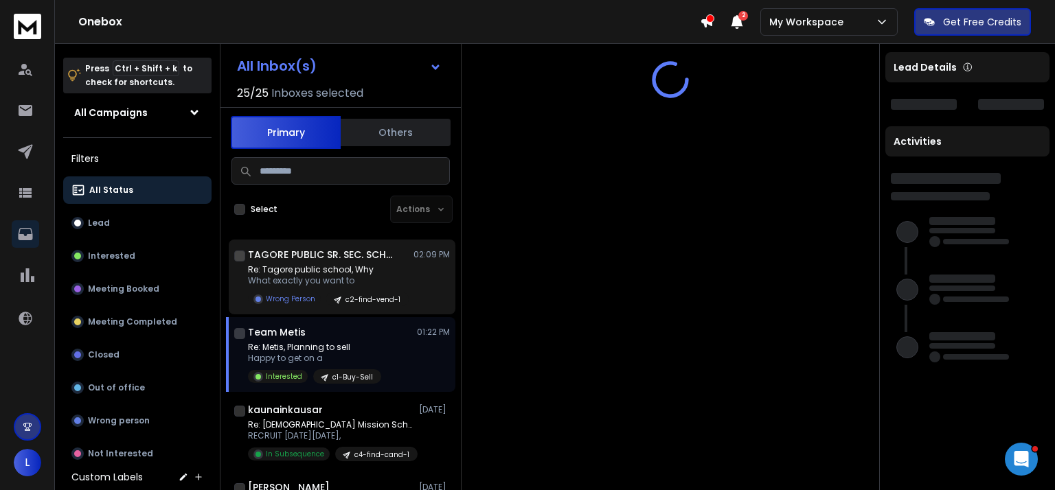
click at [283, 280] on p "What exactly you want to" at bounding box center [328, 280] width 161 height 11
